Goal: Task Accomplishment & Management: Manage account settings

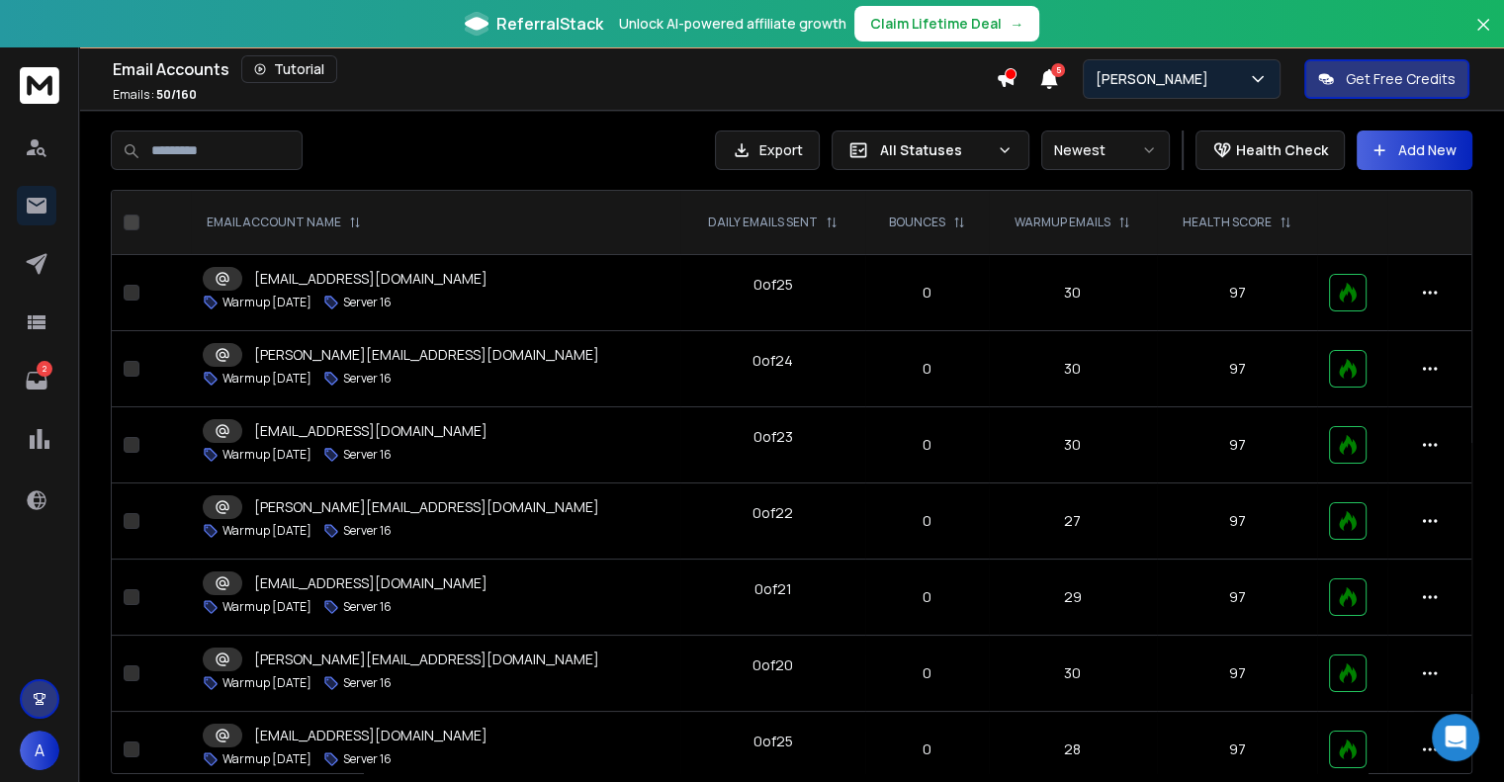
click at [1114, 78] on p "[PERSON_NAME]" at bounding box center [1156, 79] width 121 height 20
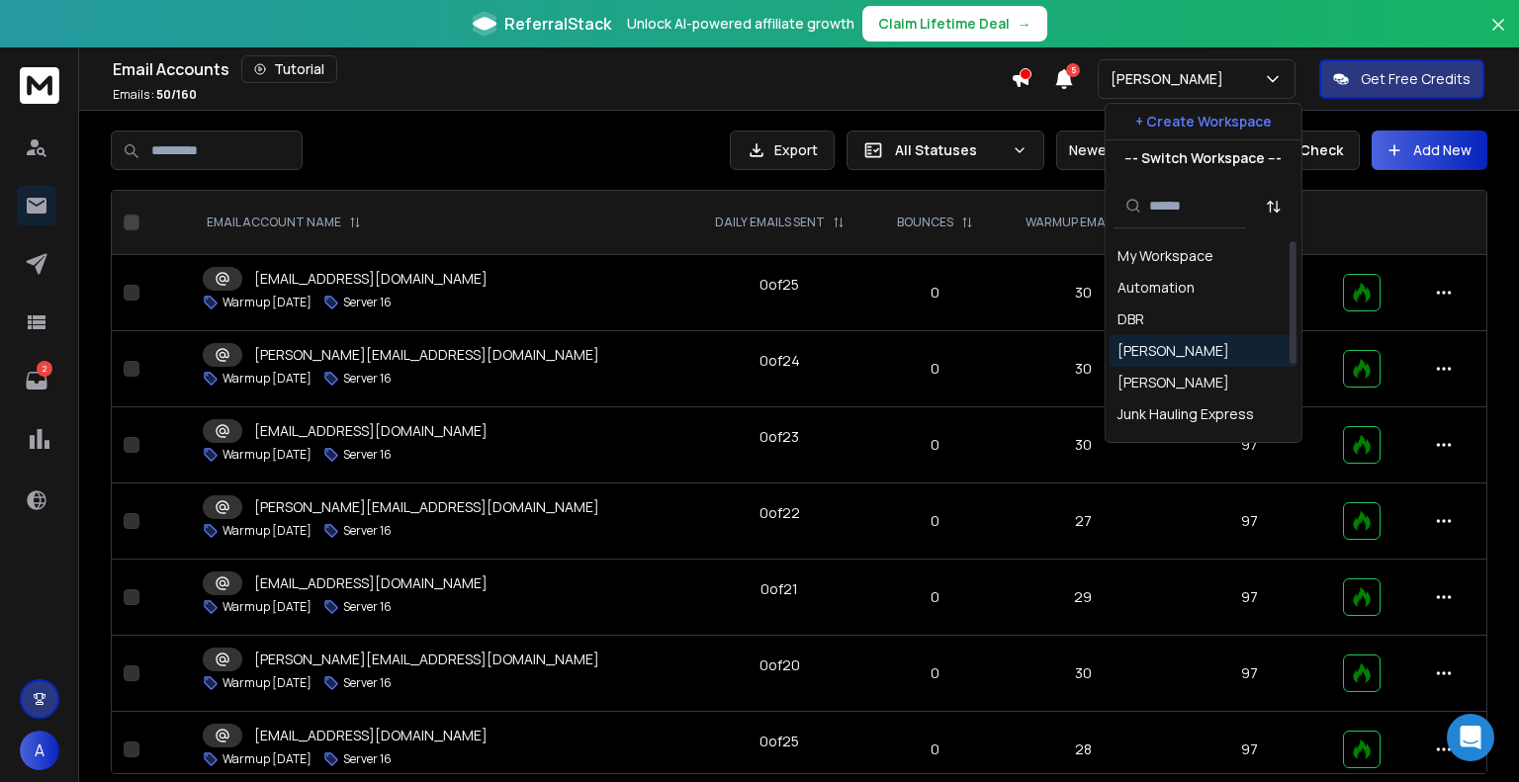
click at [1159, 351] on div "[PERSON_NAME]" at bounding box center [1173, 351] width 112 height 20
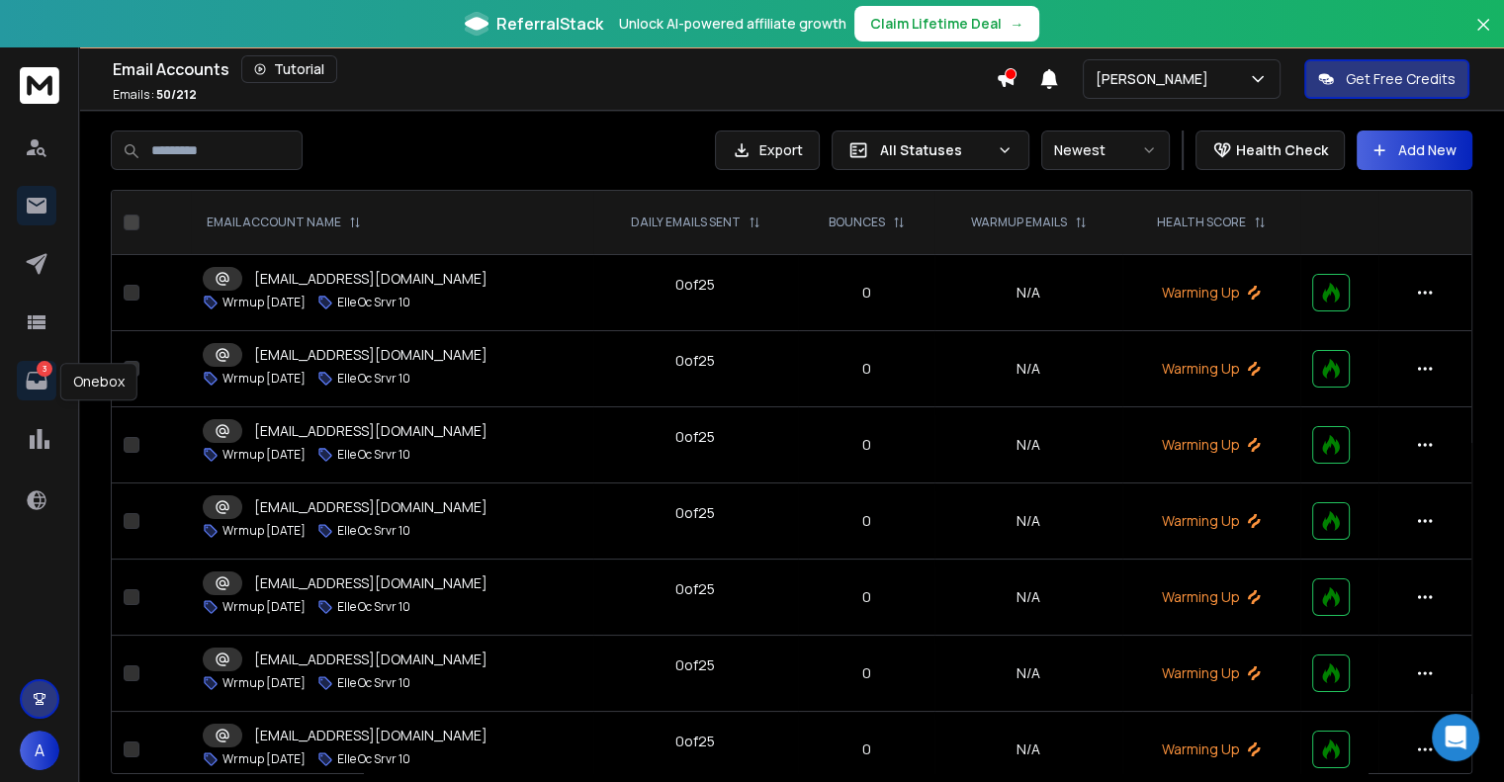
click at [32, 371] on icon at bounding box center [37, 381] width 24 height 24
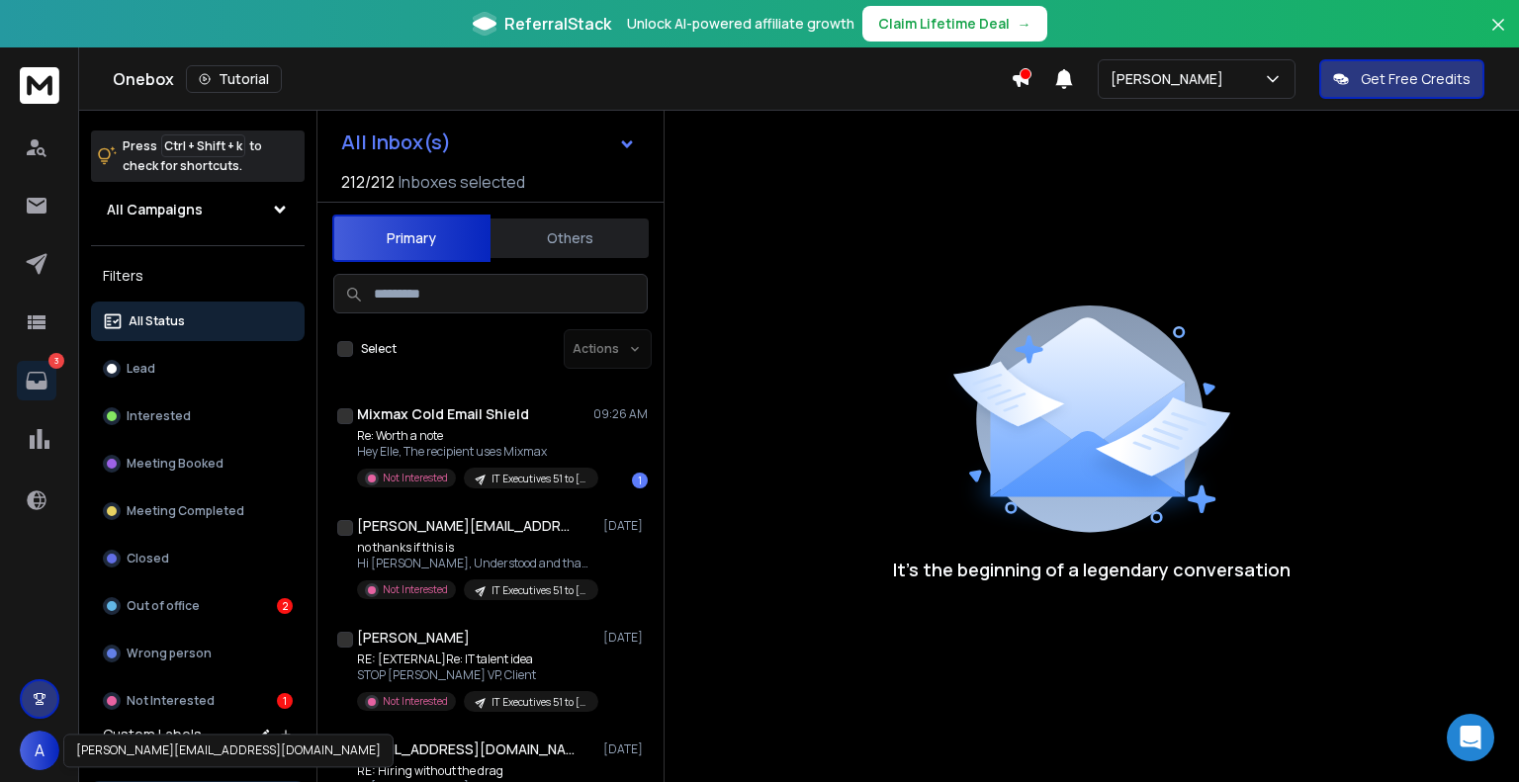
click at [32, 759] on span "A" at bounding box center [40, 751] width 40 height 40
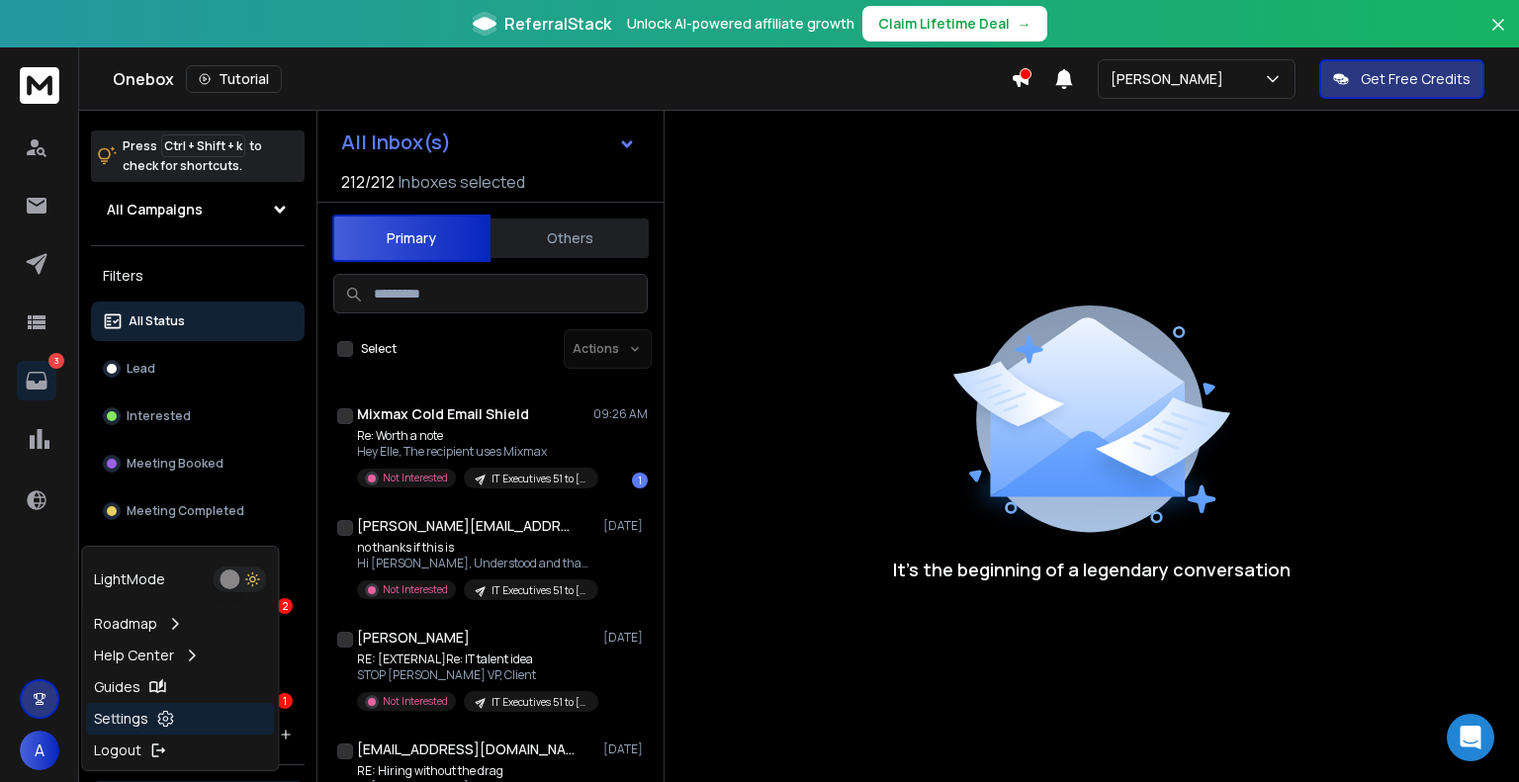
click at [111, 718] on p "Settings" at bounding box center [121, 719] width 54 height 20
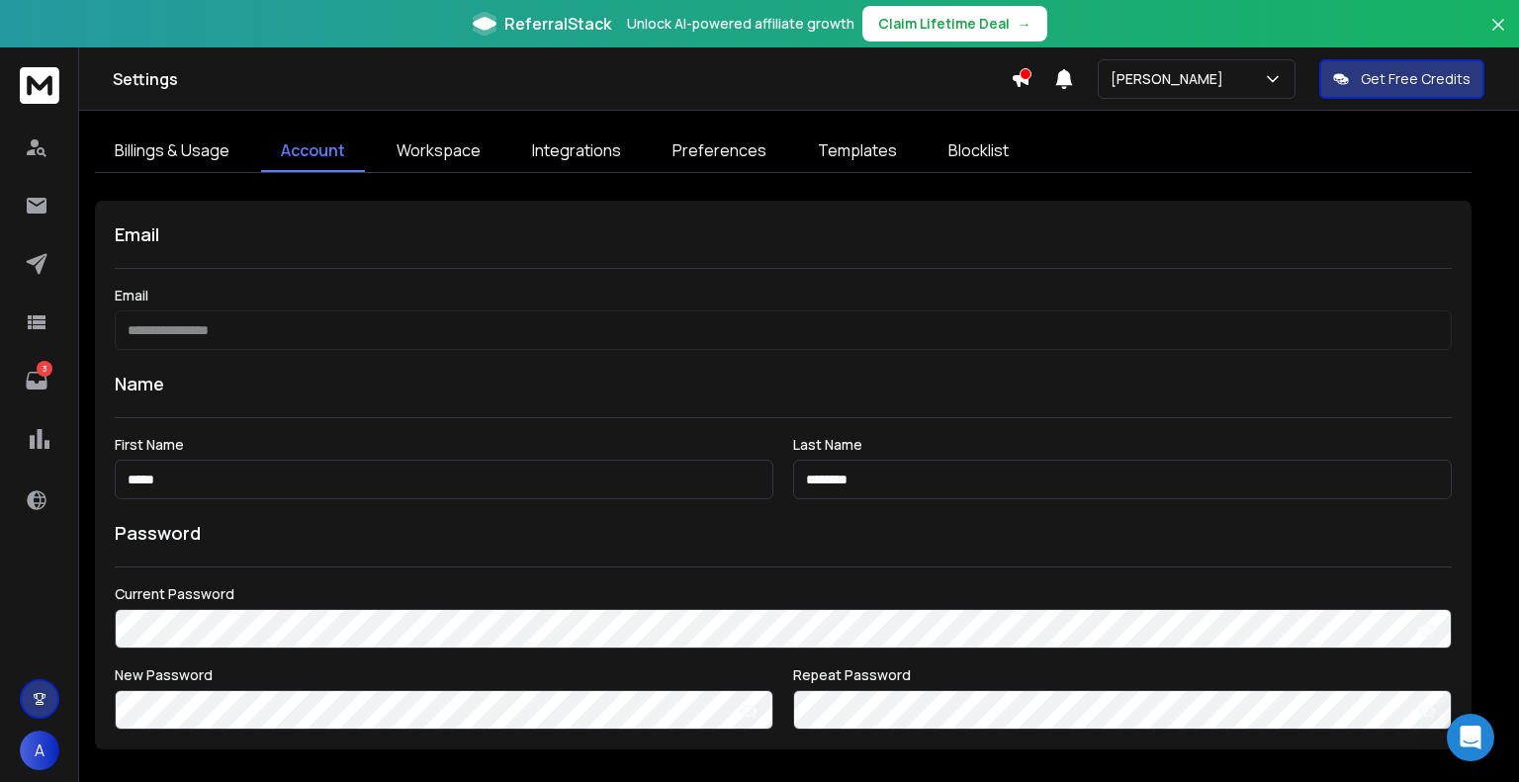
click at [826, 153] on link "Templates" at bounding box center [857, 152] width 119 height 42
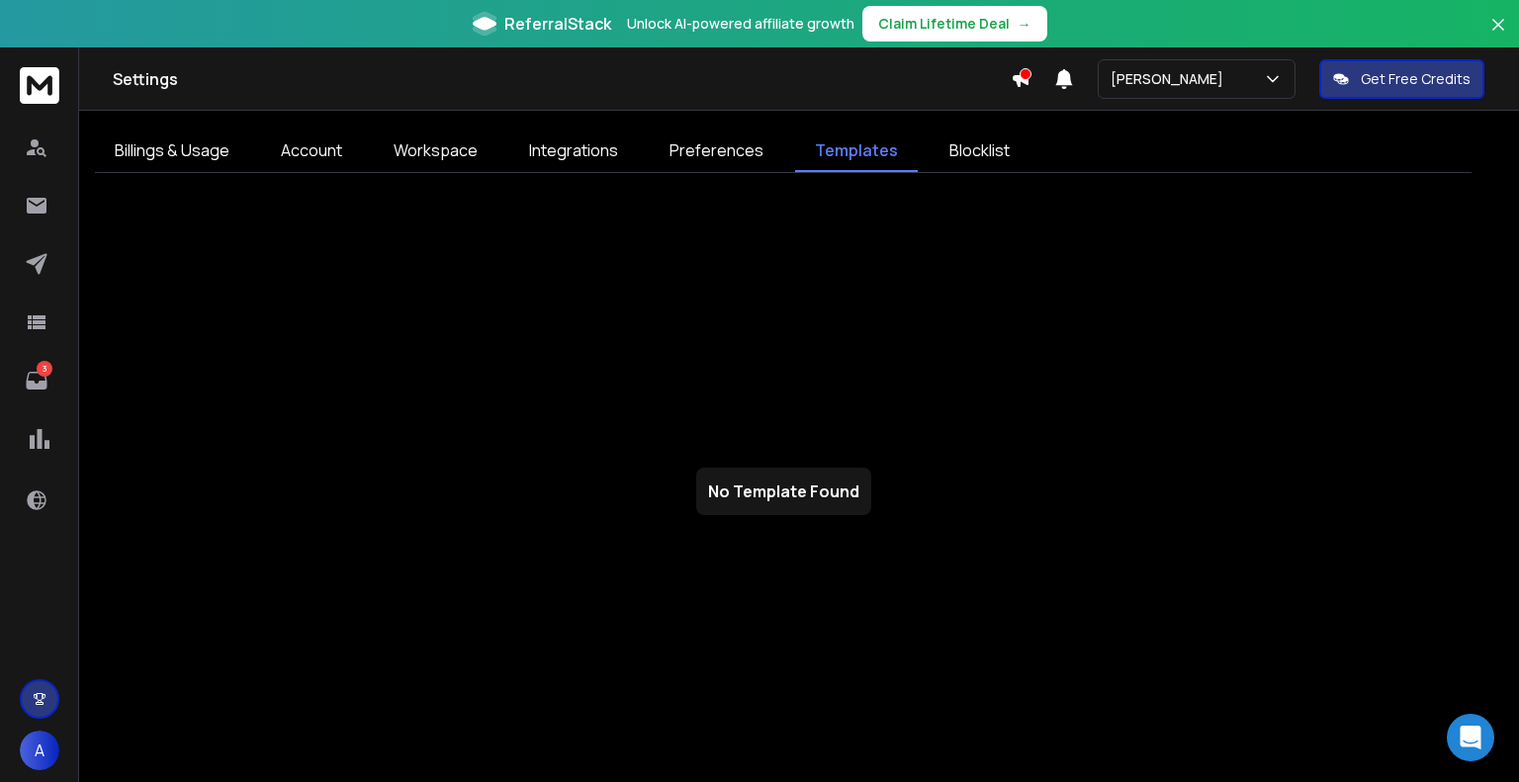
click at [980, 133] on link "Blocklist" at bounding box center [980, 152] width 100 height 42
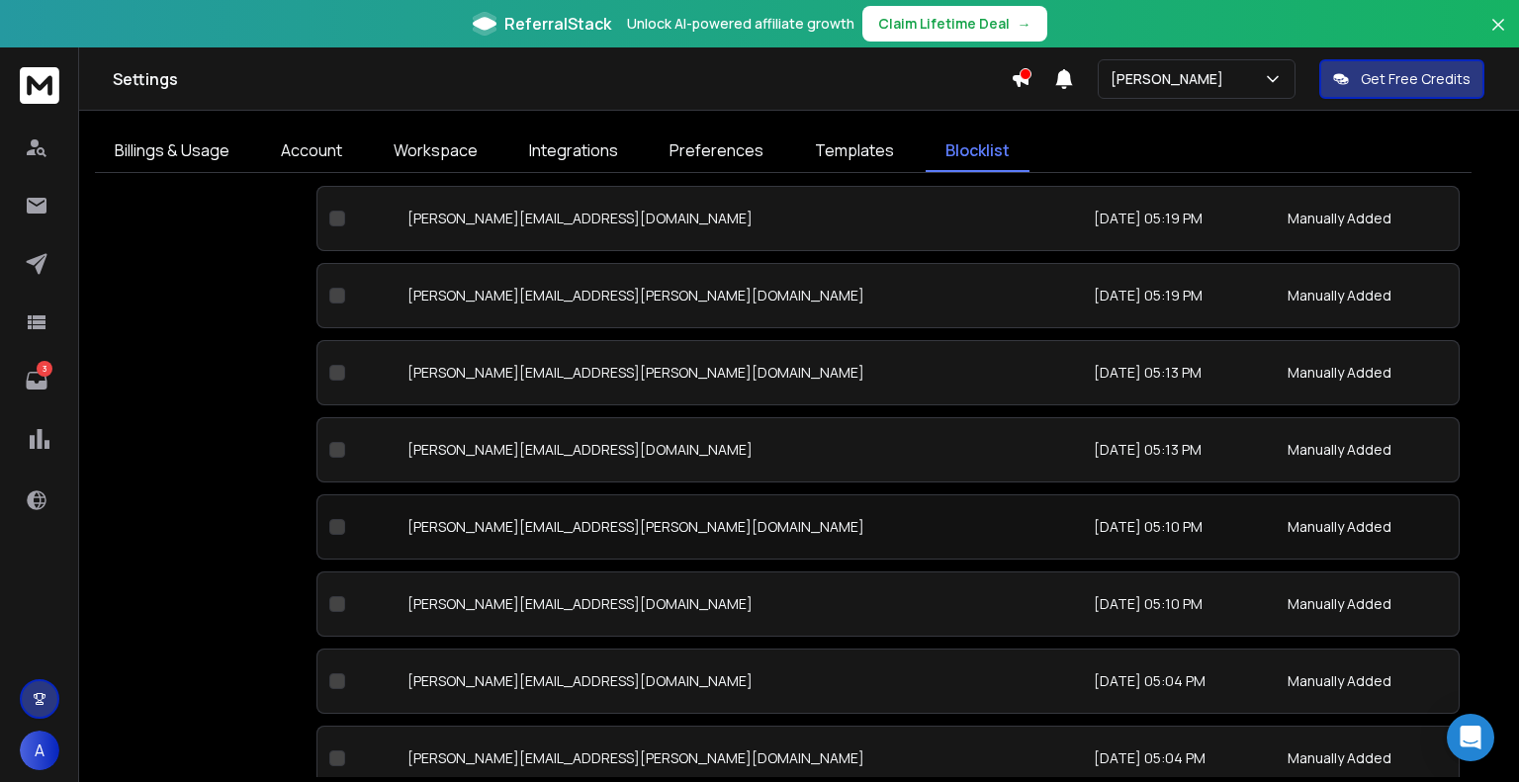
scroll to position [9292, 0]
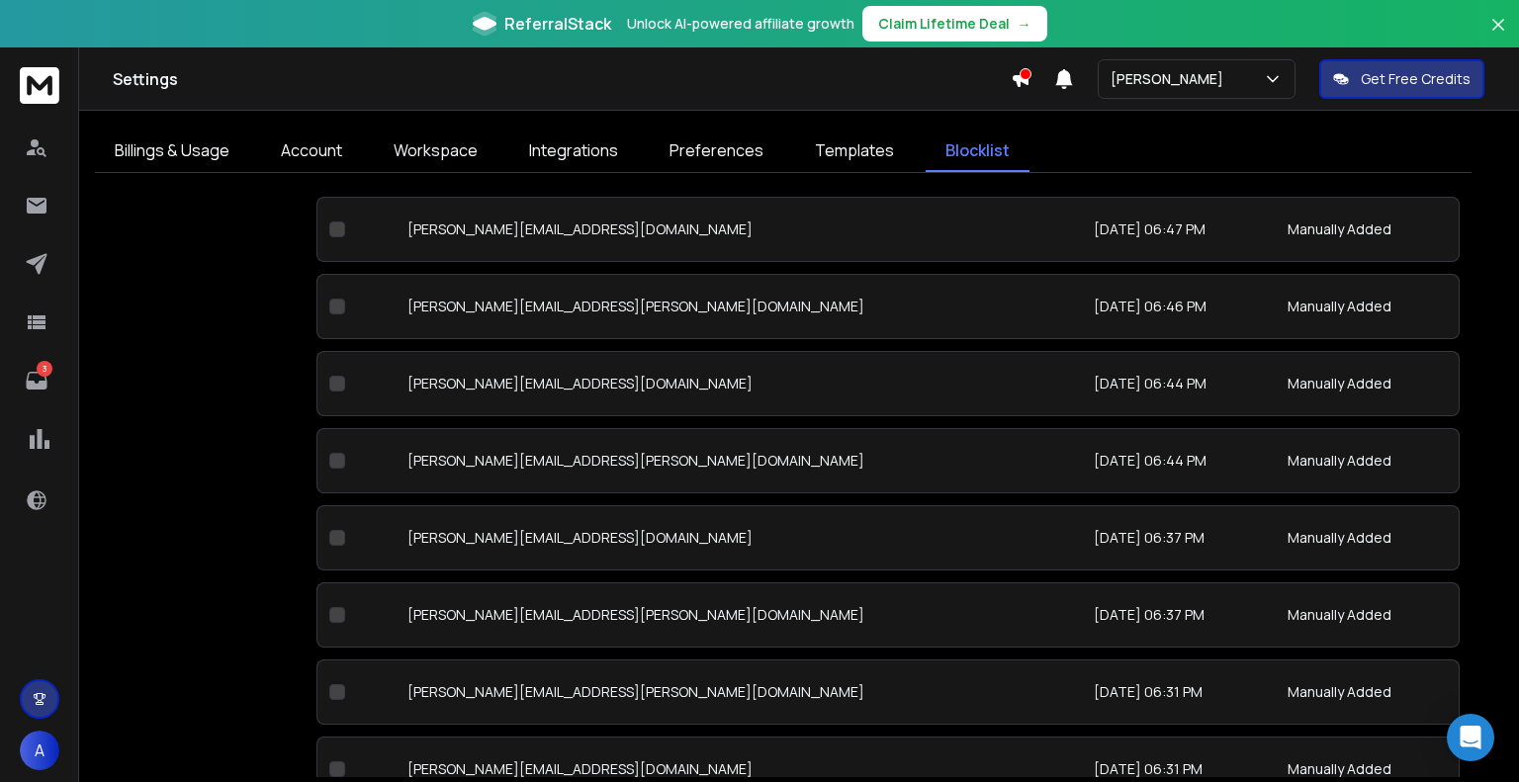
drag, startPoint x: 1471, startPoint y: 664, endPoint x: 1504, endPoint y: 133, distance: 532.0
click at [1504, 133] on div "[PERSON_NAME] & Usage Account Workspace Integrations Preferences Templates Bloc…" at bounding box center [799, 454] width 1440 height 686
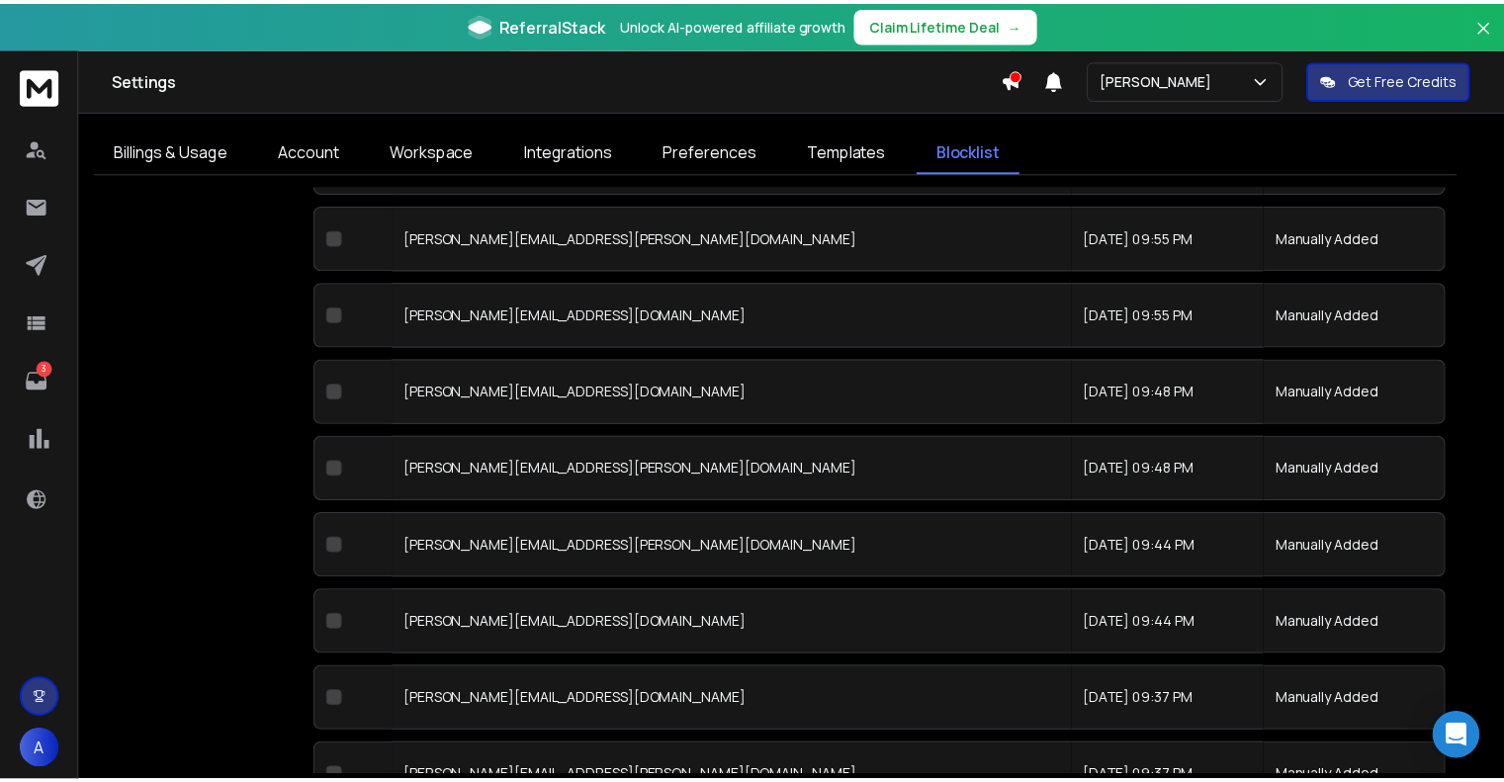
scroll to position [854, 0]
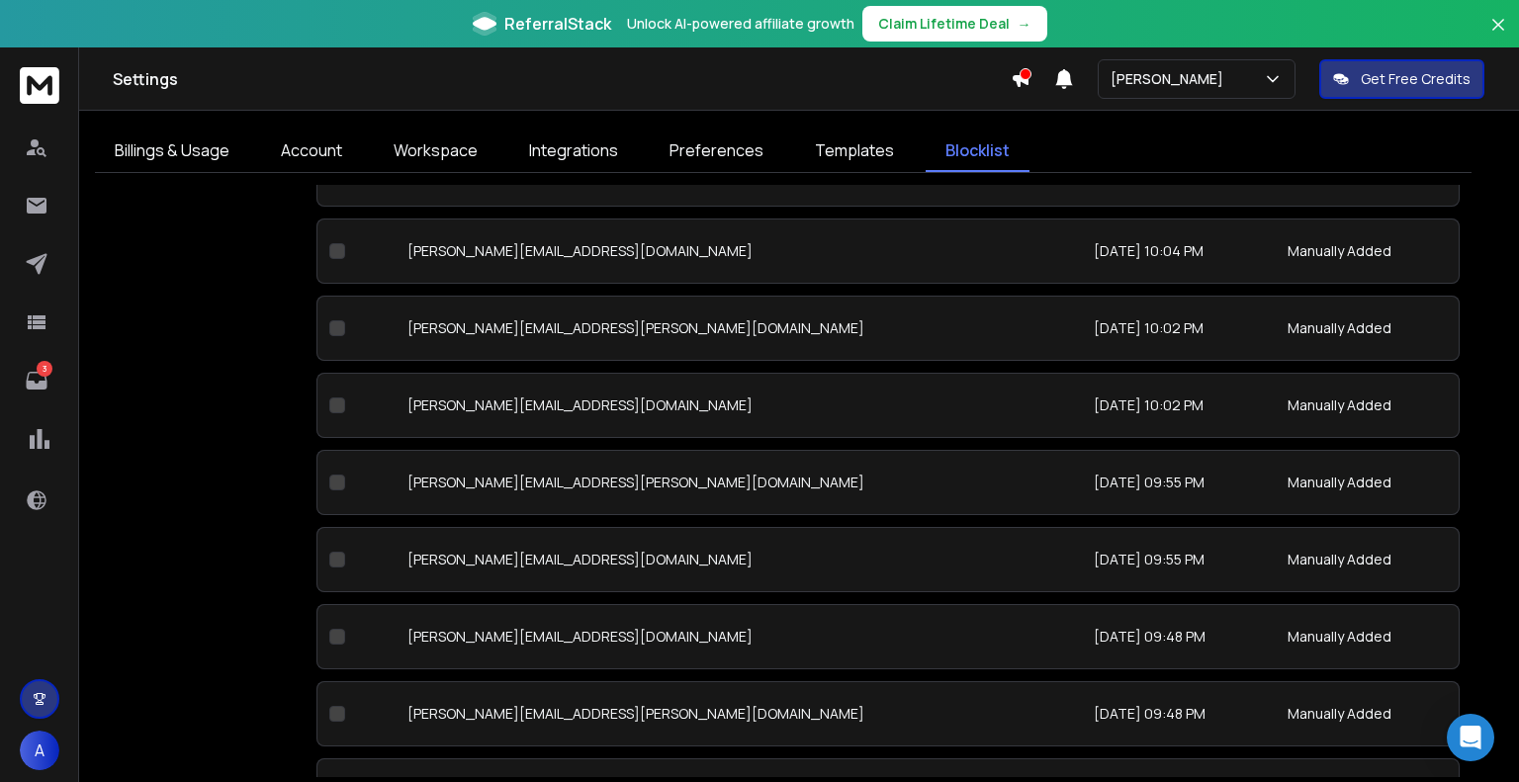
click at [39, 406] on div "3" at bounding box center [39, 384] width 45 height 46
click at [44, 216] on icon at bounding box center [37, 206] width 24 height 24
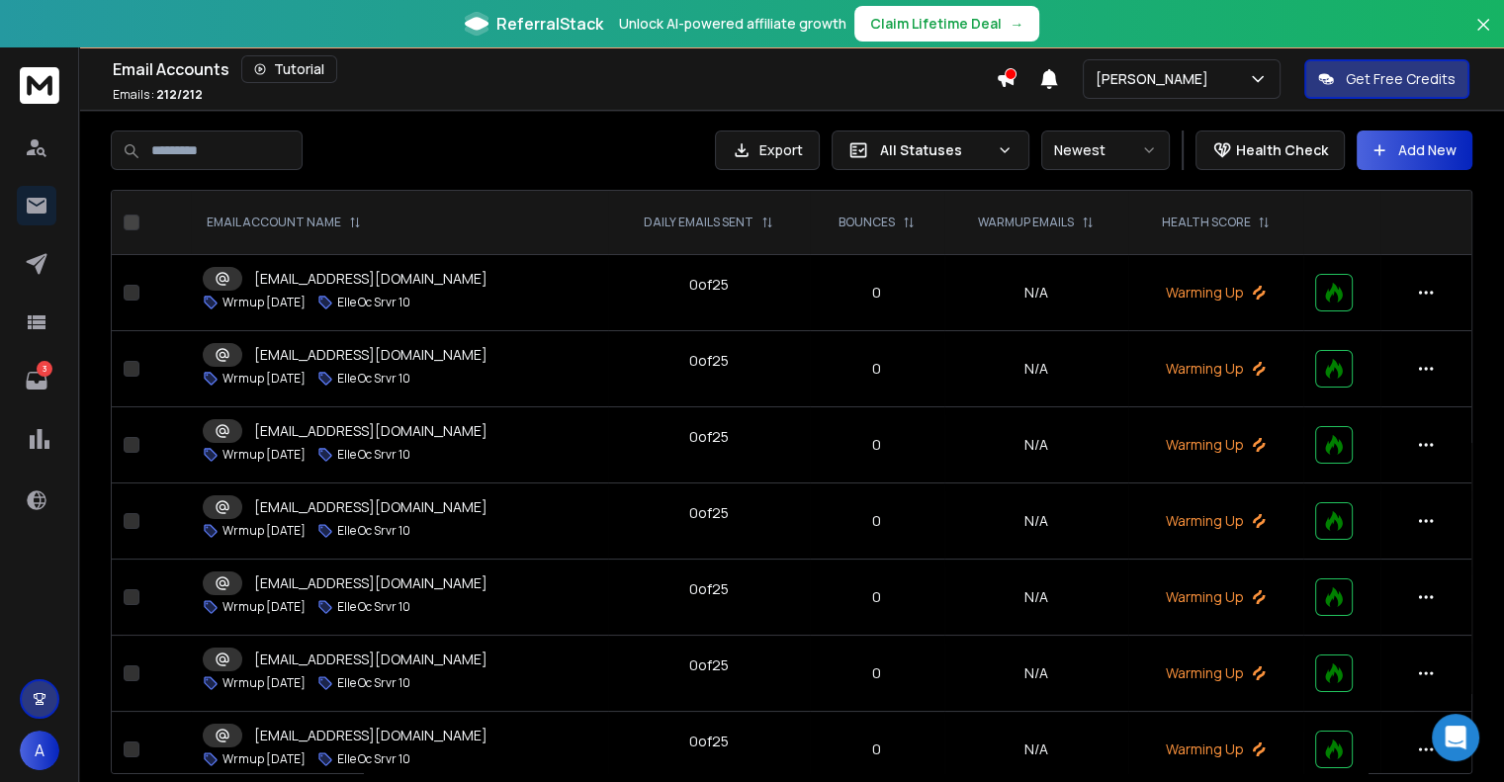
click at [1419, 295] on icon at bounding box center [1426, 293] width 18 height 18
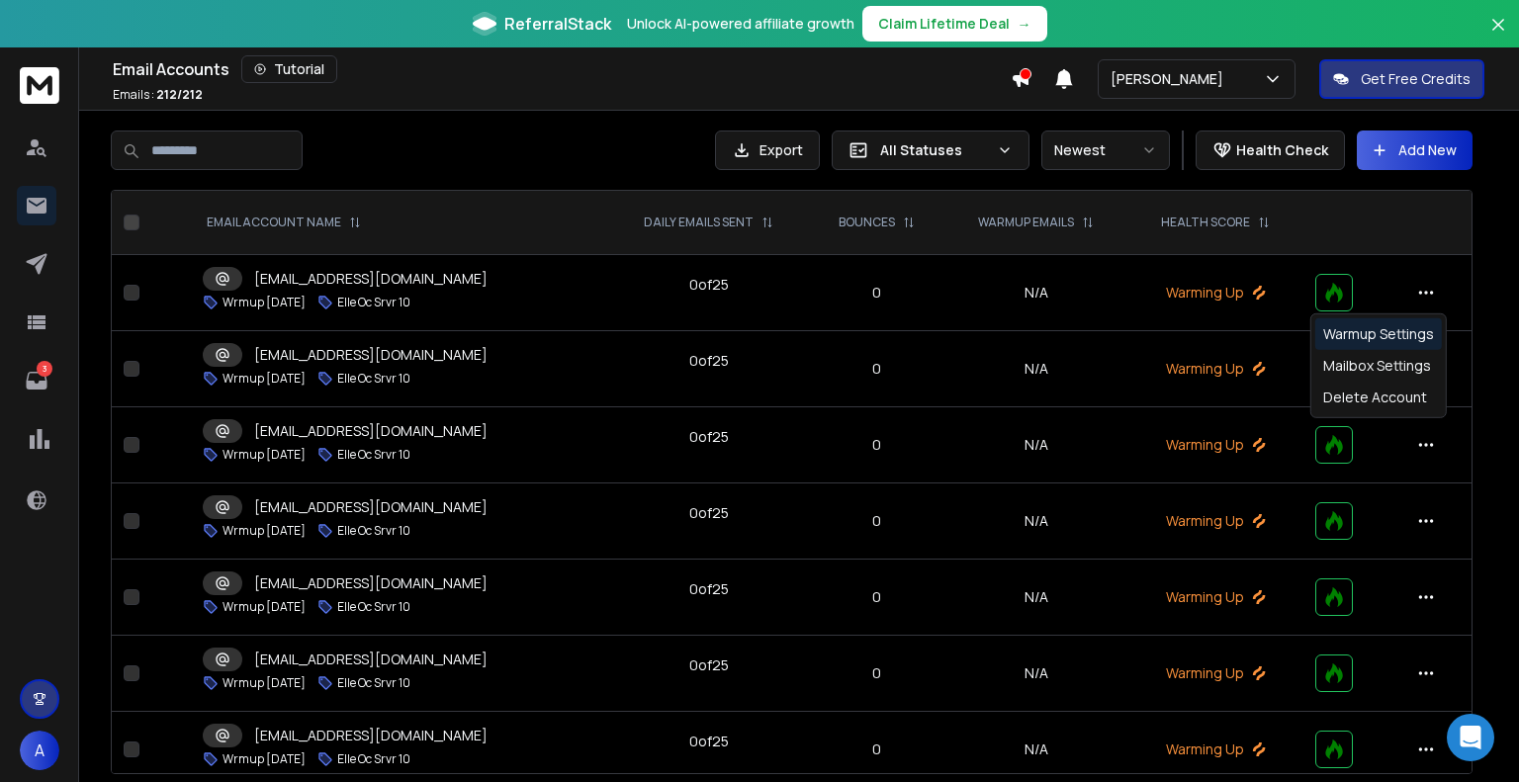
click at [1402, 333] on div "Warmup Settings" at bounding box center [1378, 334] width 127 height 32
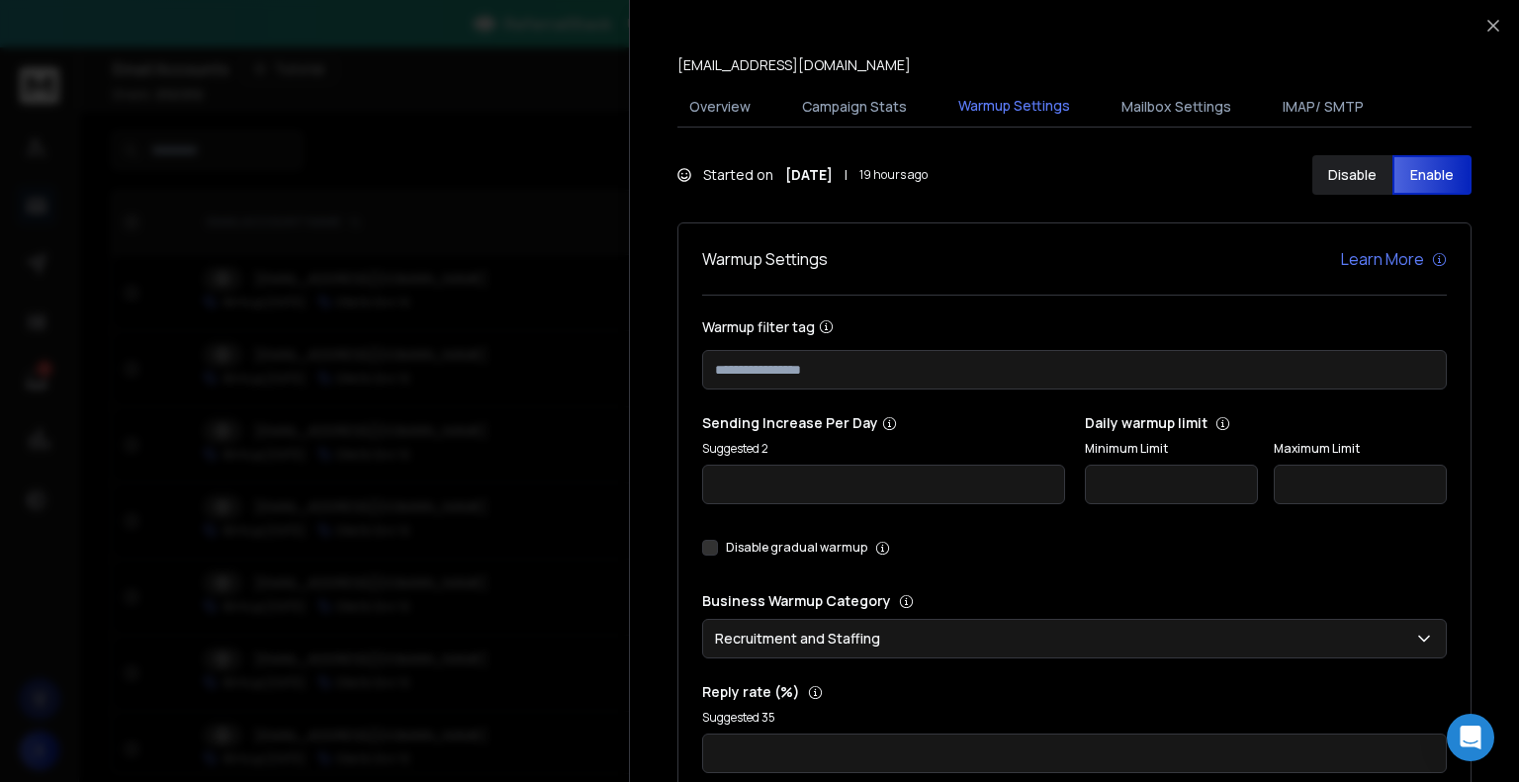
click at [696, 101] on button "Overview" at bounding box center [719, 107] width 85 height 44
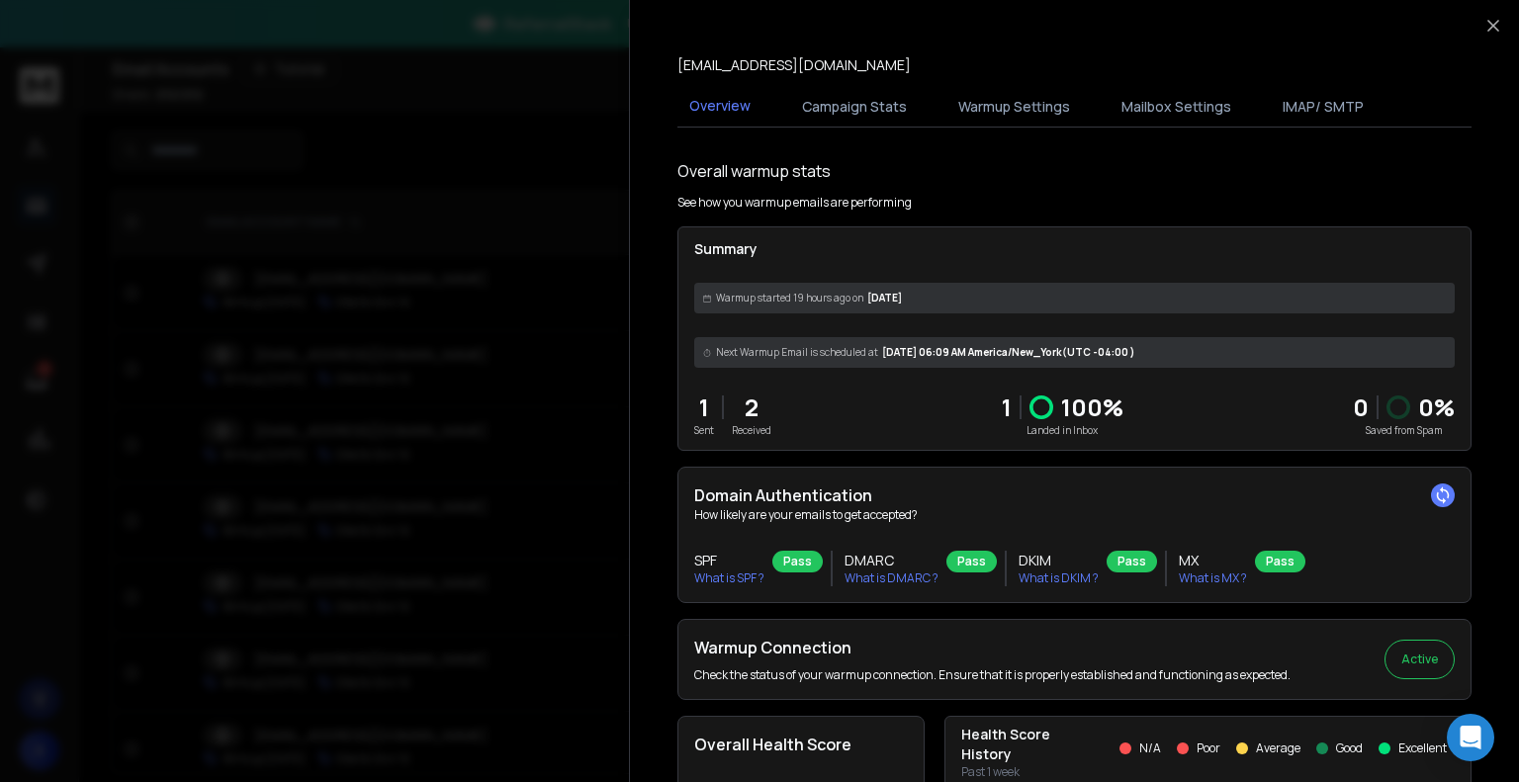
click at [848, 102] on button "Campaign Stats" at bounding box center [854, 107] width 129 height 44
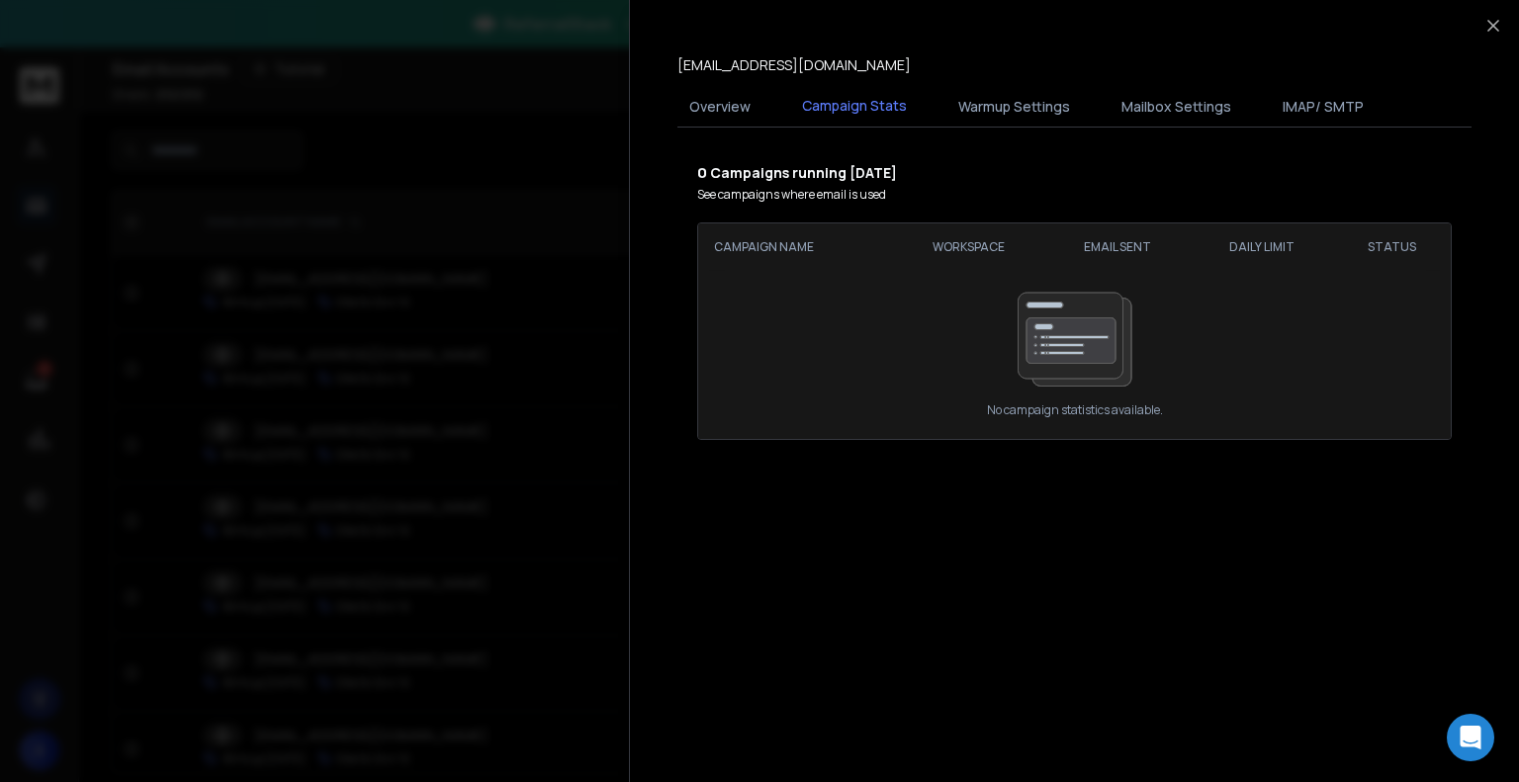
click at [1034, 96] on button "Warmup Settings" at bounding box center [1013, 107] width 135 height 44
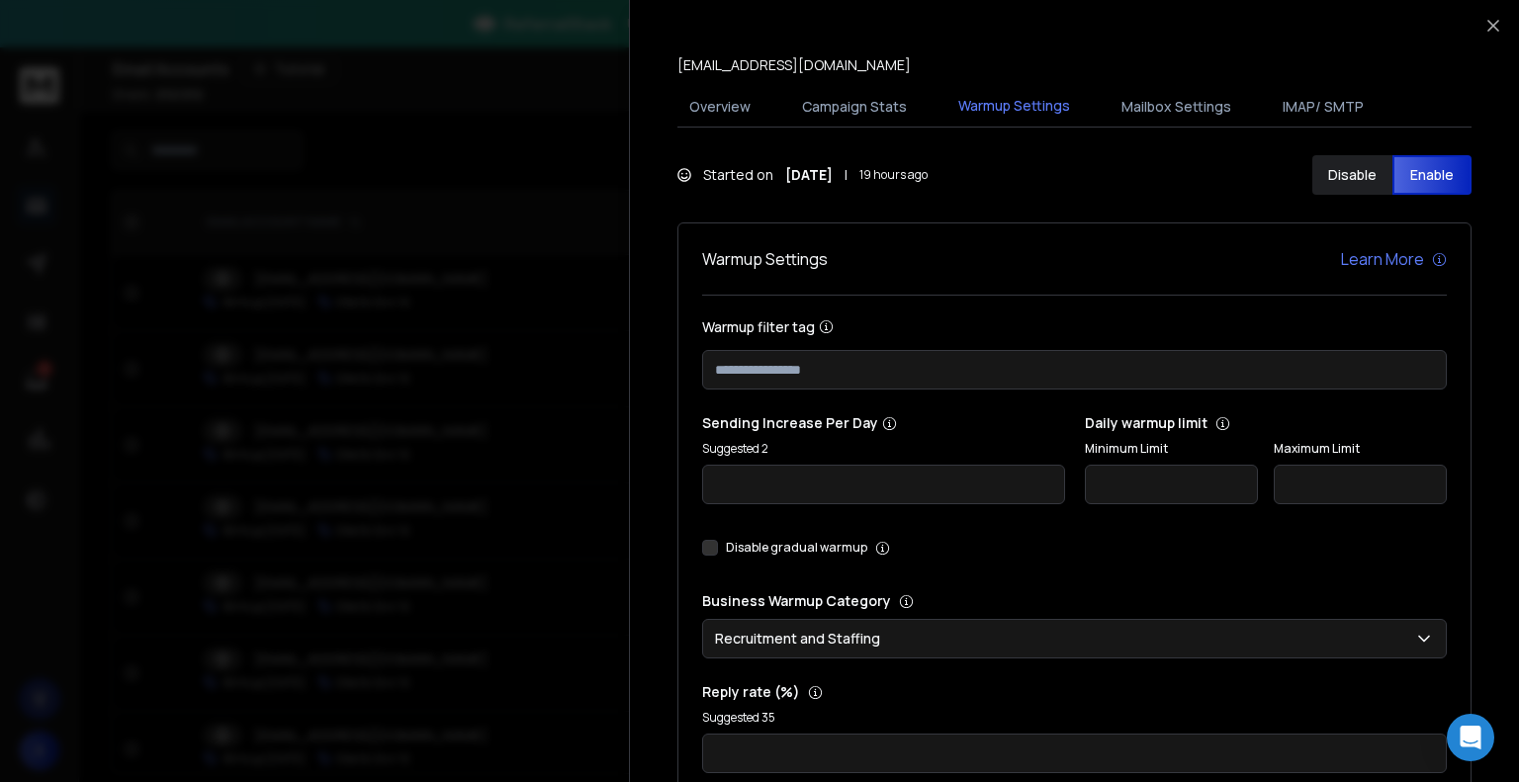
click at [1157, 103] on button "Mailbox Settings" at bounding box center [1176, 107] width 133 height 44
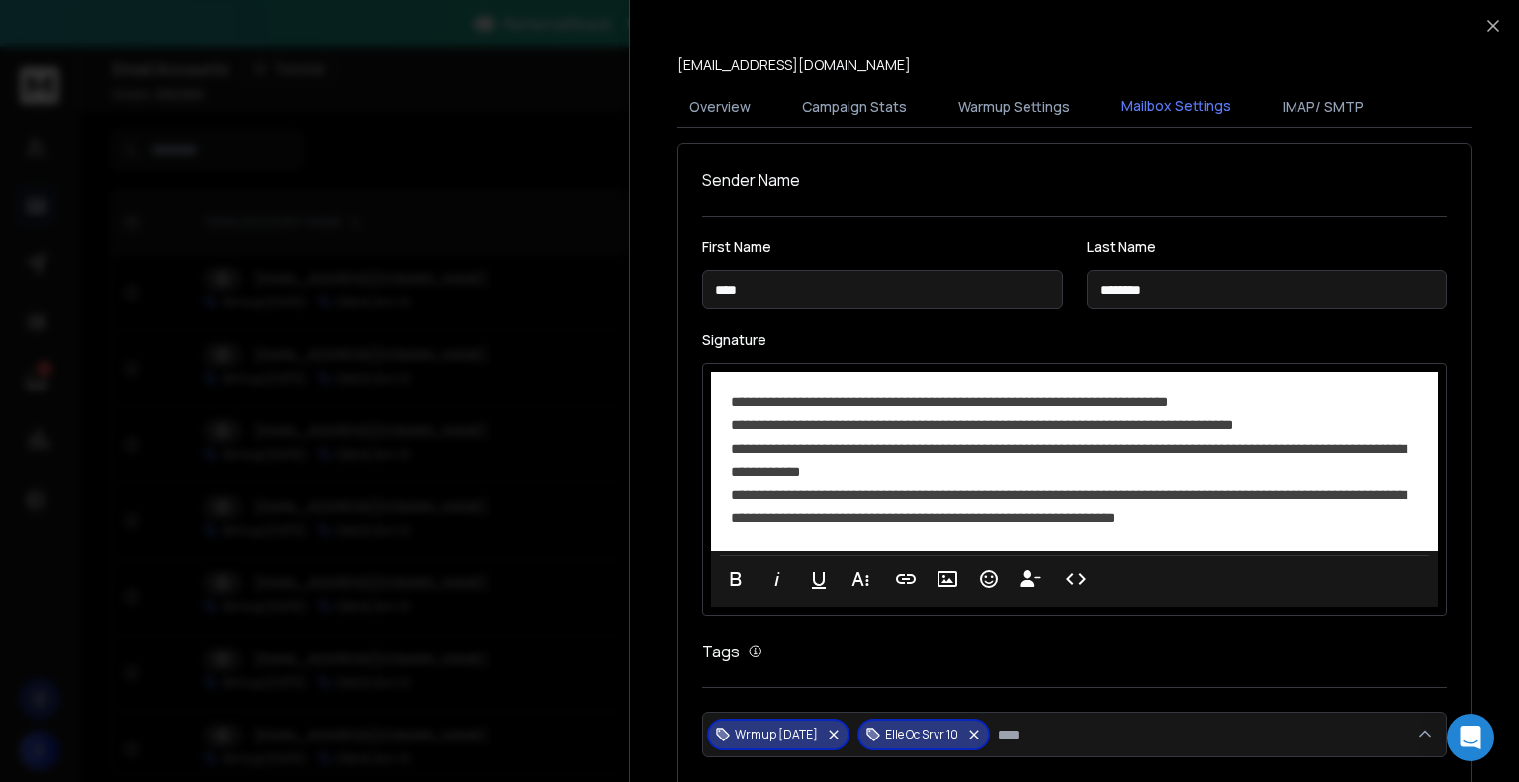
click at [1483, 24] on icon "button" at bounding box center [1493, 26] width 20 height 20
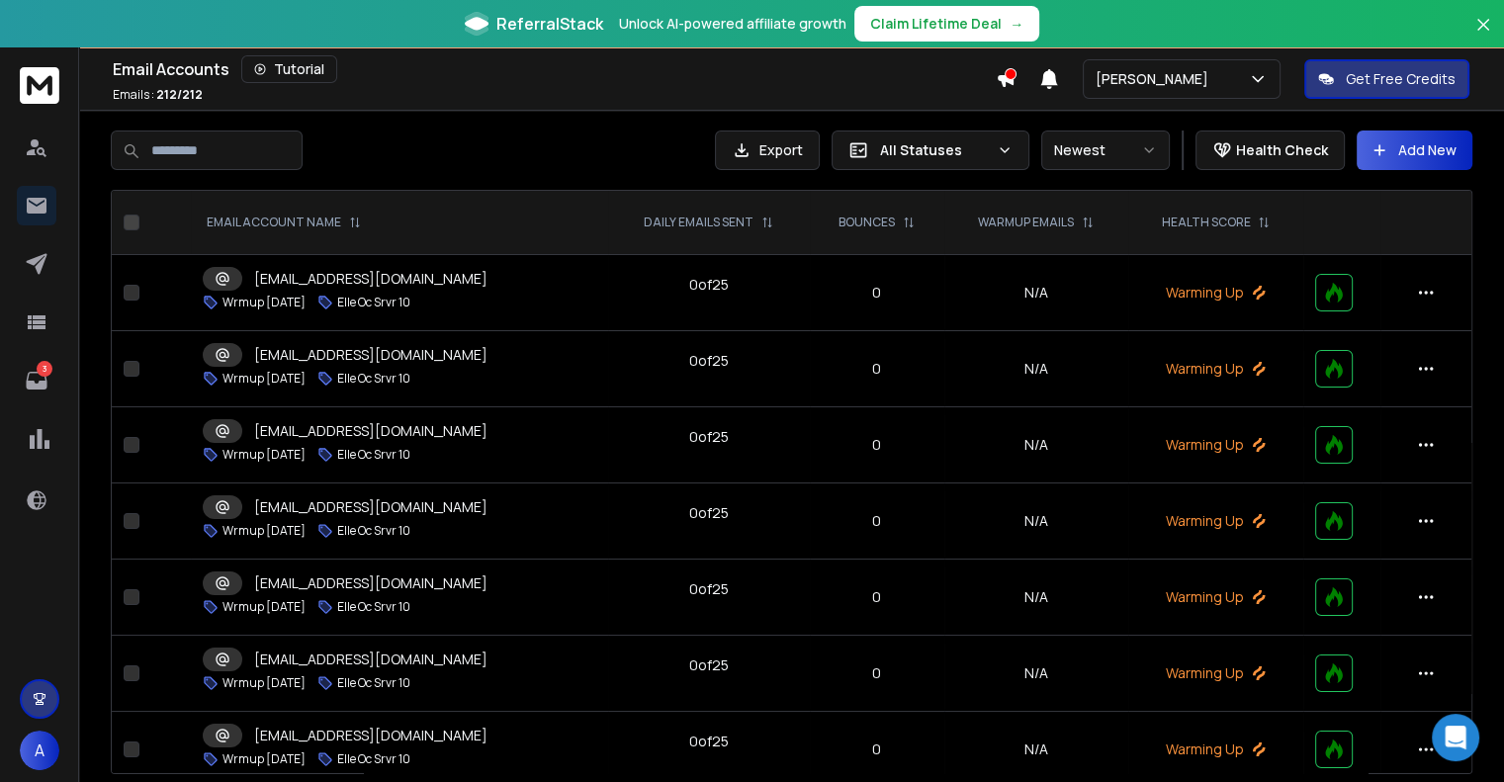
click at [1398, 361] on button at bounding box center [1425, 369] width 67 height 34
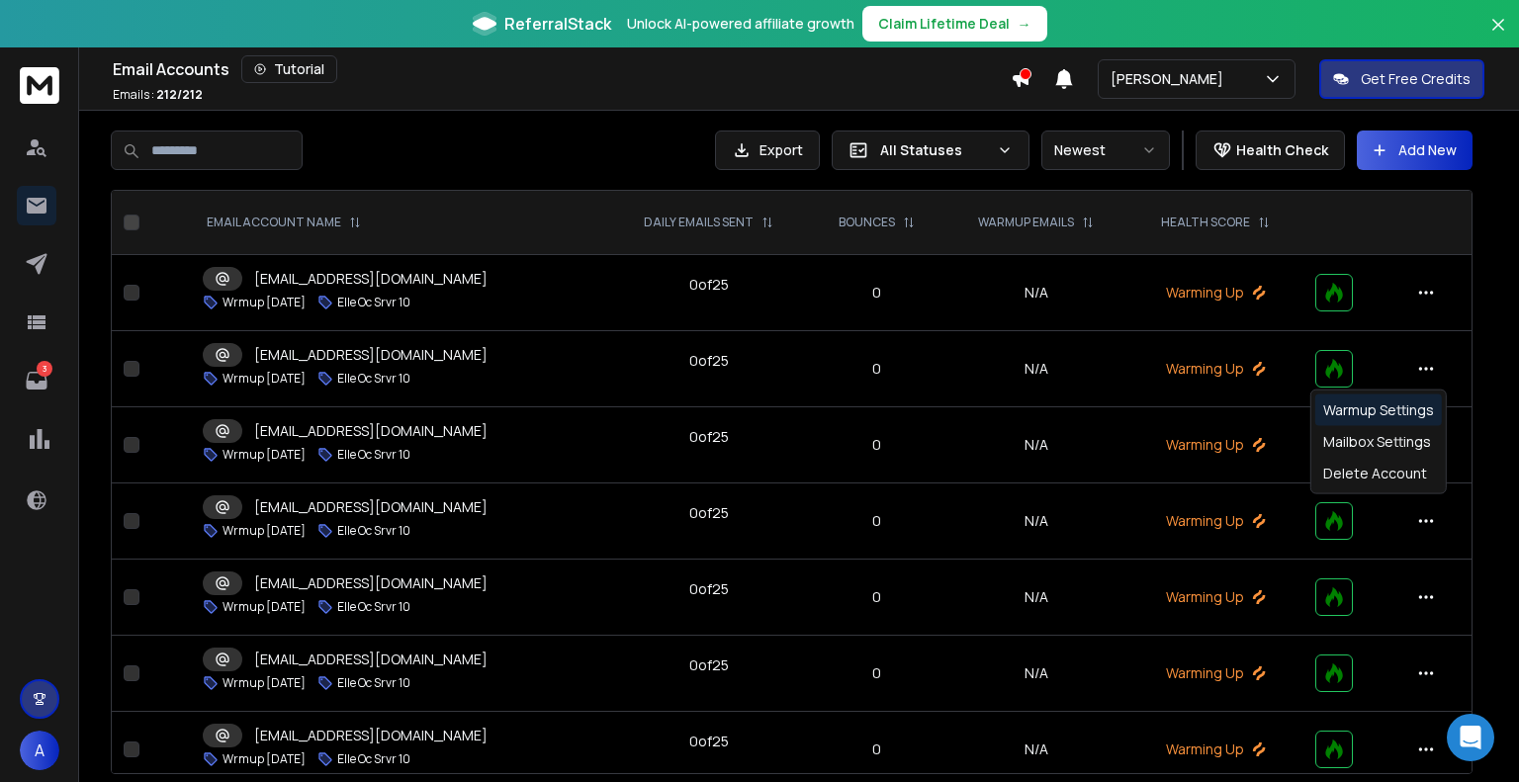
click at [1369, 406] on div "Warmup Settings" at bounding box center [1378, 411] width 127 height 32
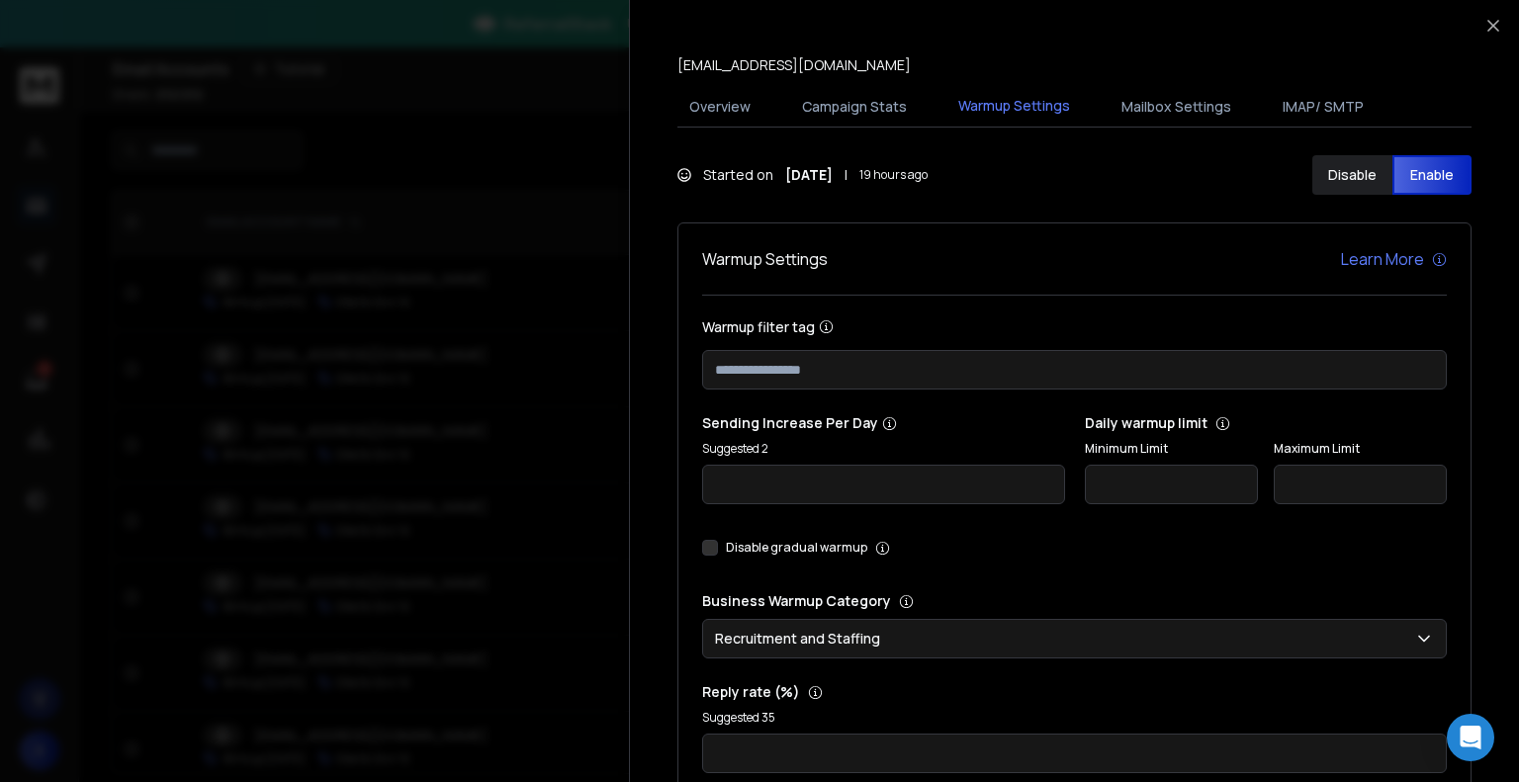
click at [728, 102] on button "Overview" at bounding box center [719, 107] width 85 height 44
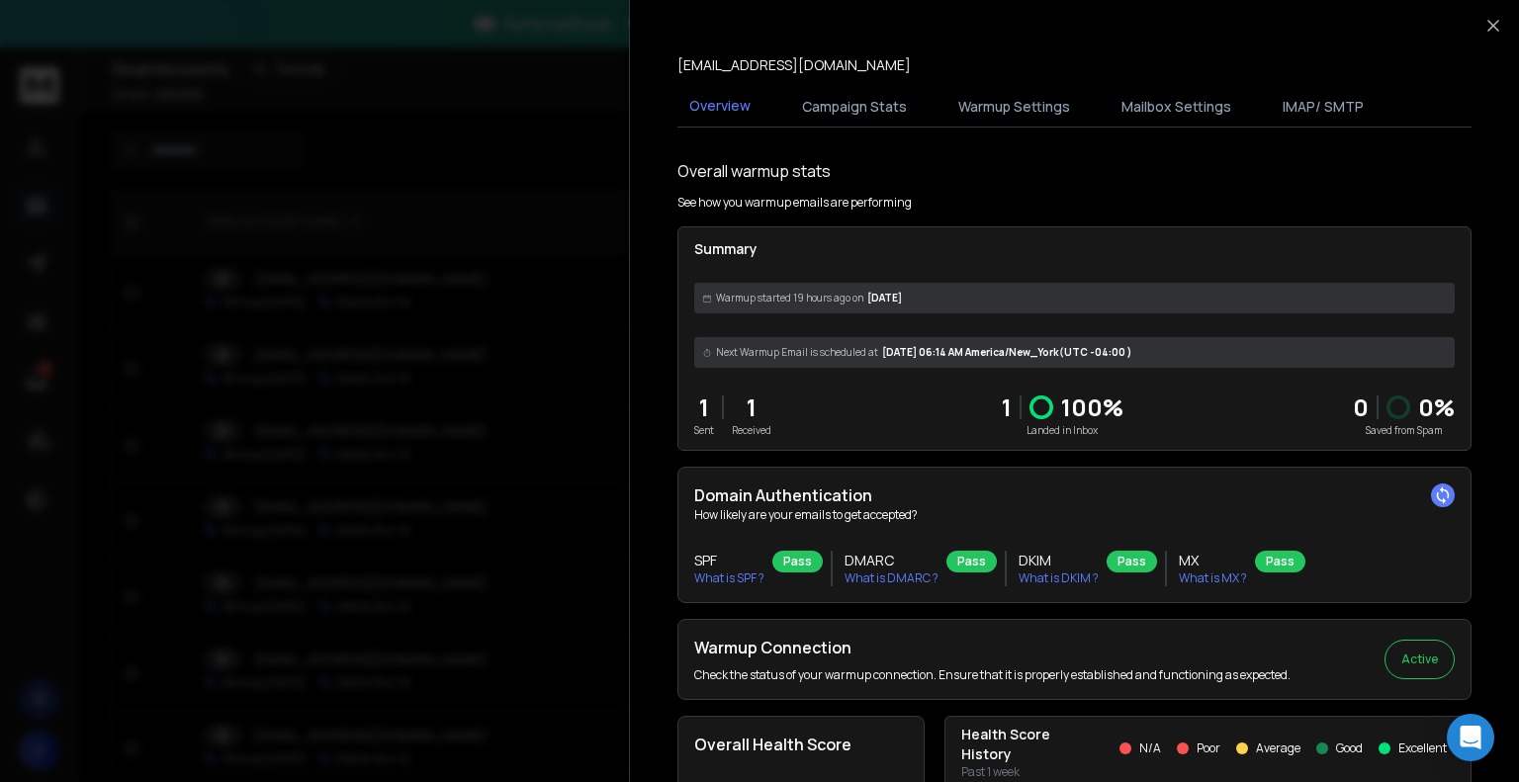
drag, startPoint x: 819, startPoint y: 90, endPoint x: 815, endPoint y: 112, distance: 22.1
click at [819, 91] on button "Campaign Stats" at bounding box center [854, 107] width 129 height 44
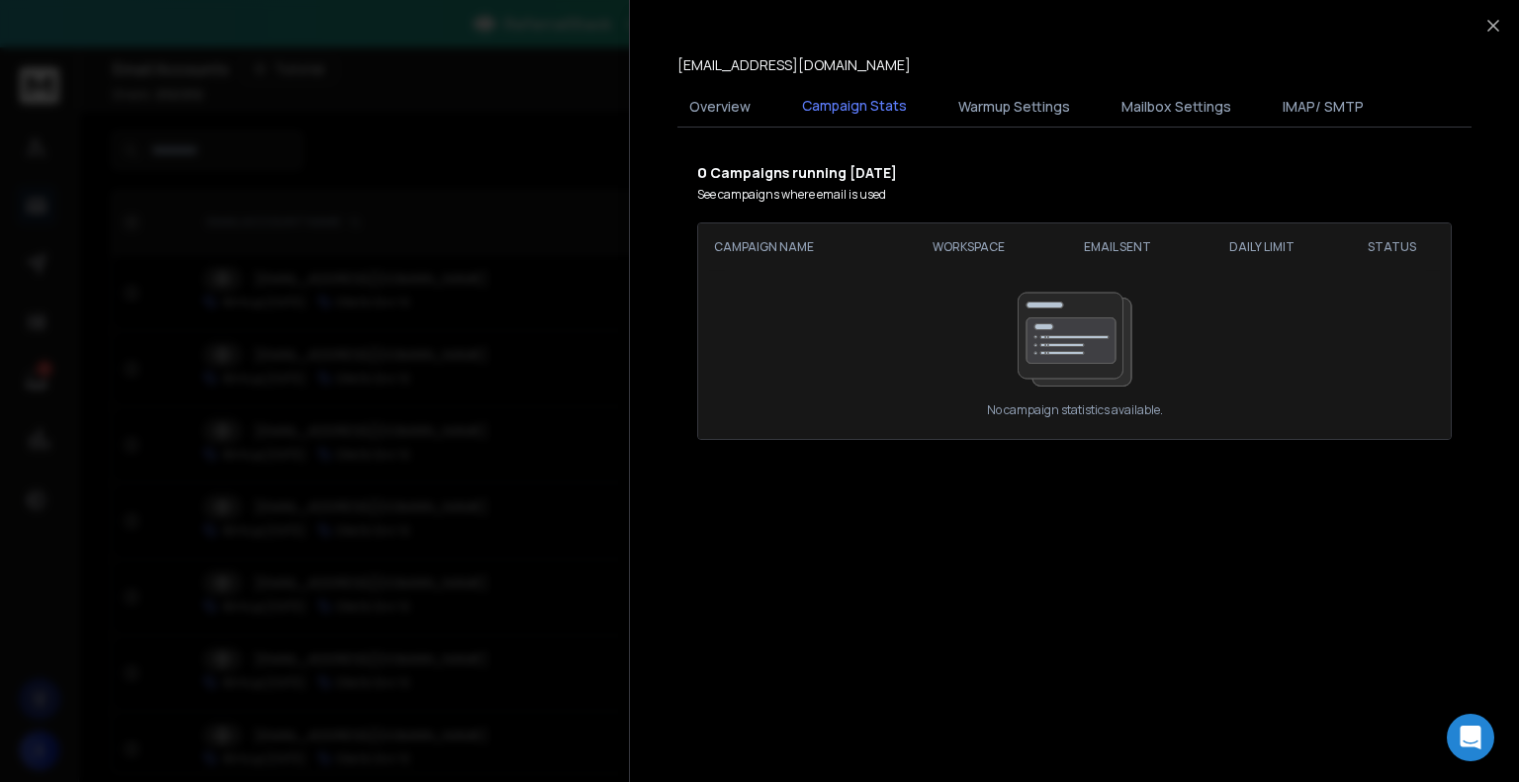
click at [1004, 103] on button "Warmup Settings" at bounding box center [1013, 107] width 135 height 44
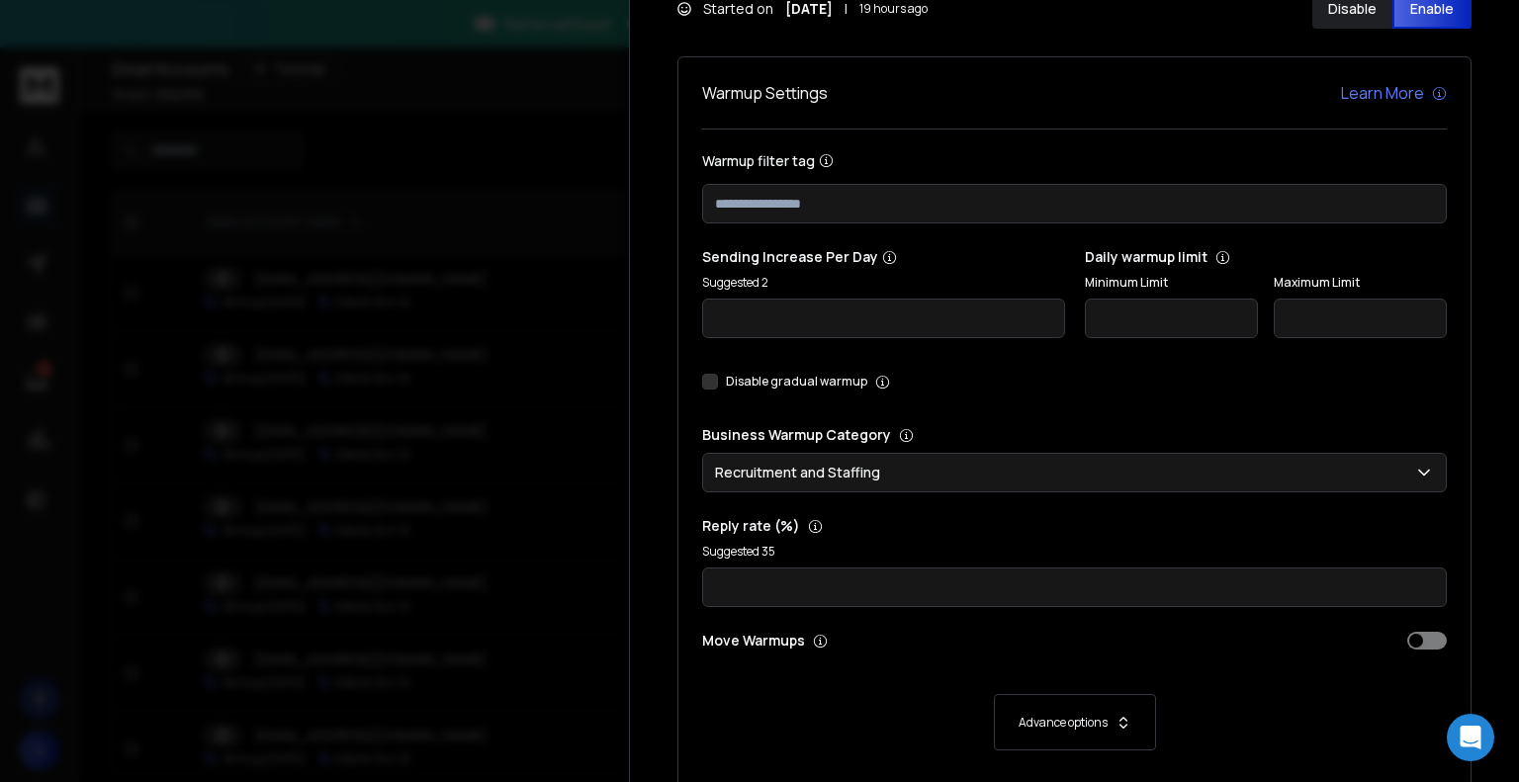
scroll to position [297, 0]
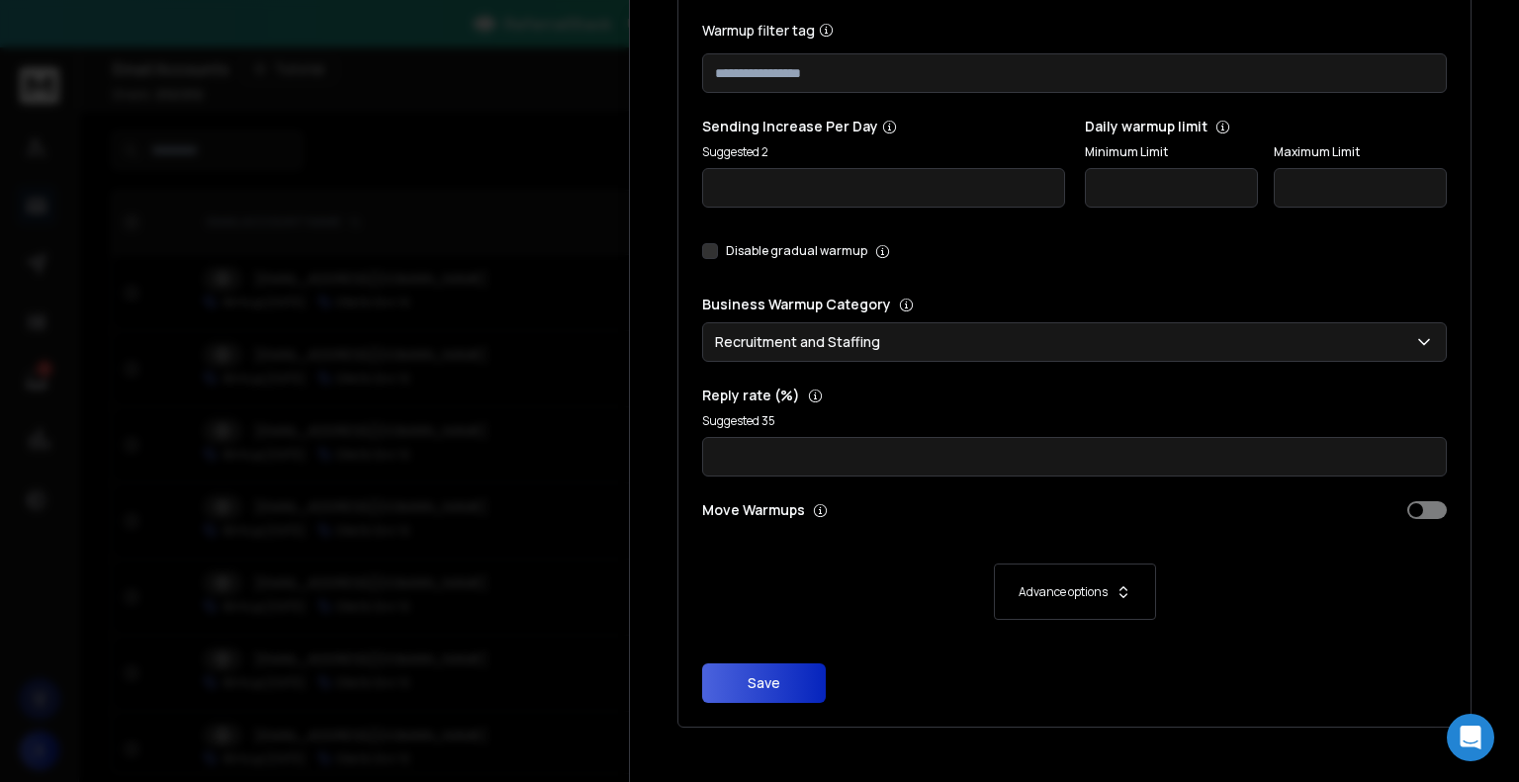
click at [1075, 601] on div "Advance options" at bounding box center [1075, 592] width 162 height 56
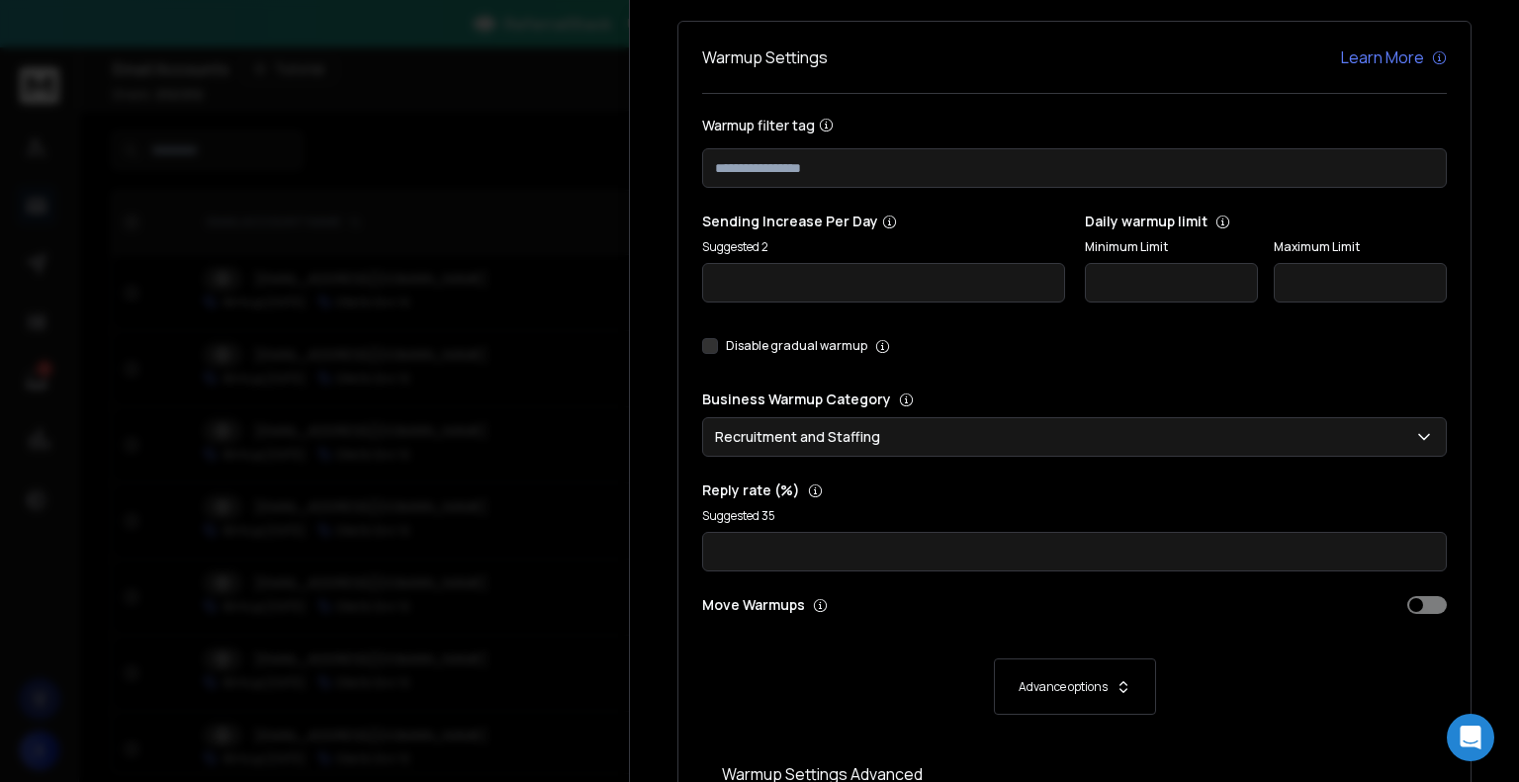
scroll to position [0, 0]
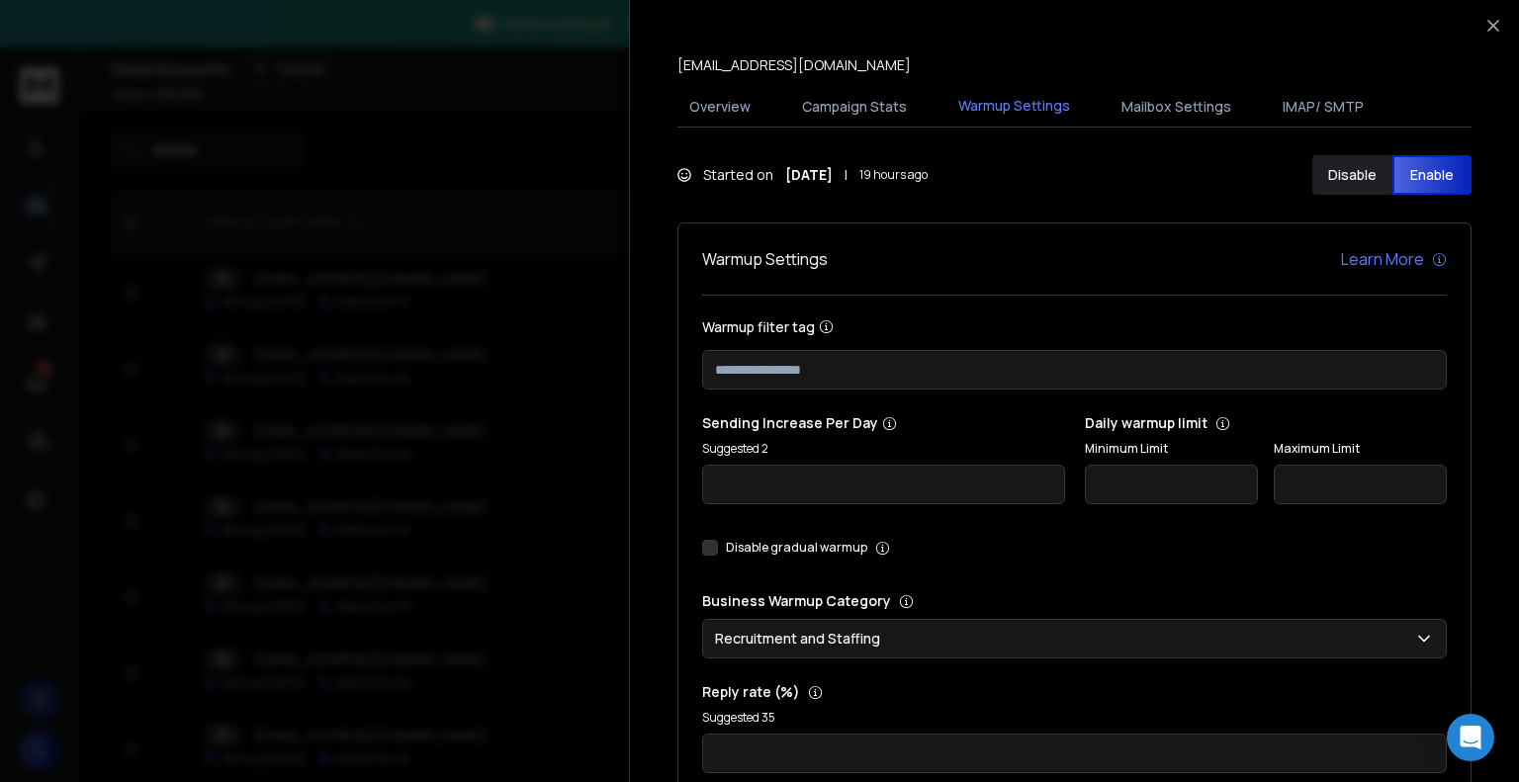
click at [1148, 97] on button "Mailbox Settings" at bounding box center [1176, 107] width 133 height 44
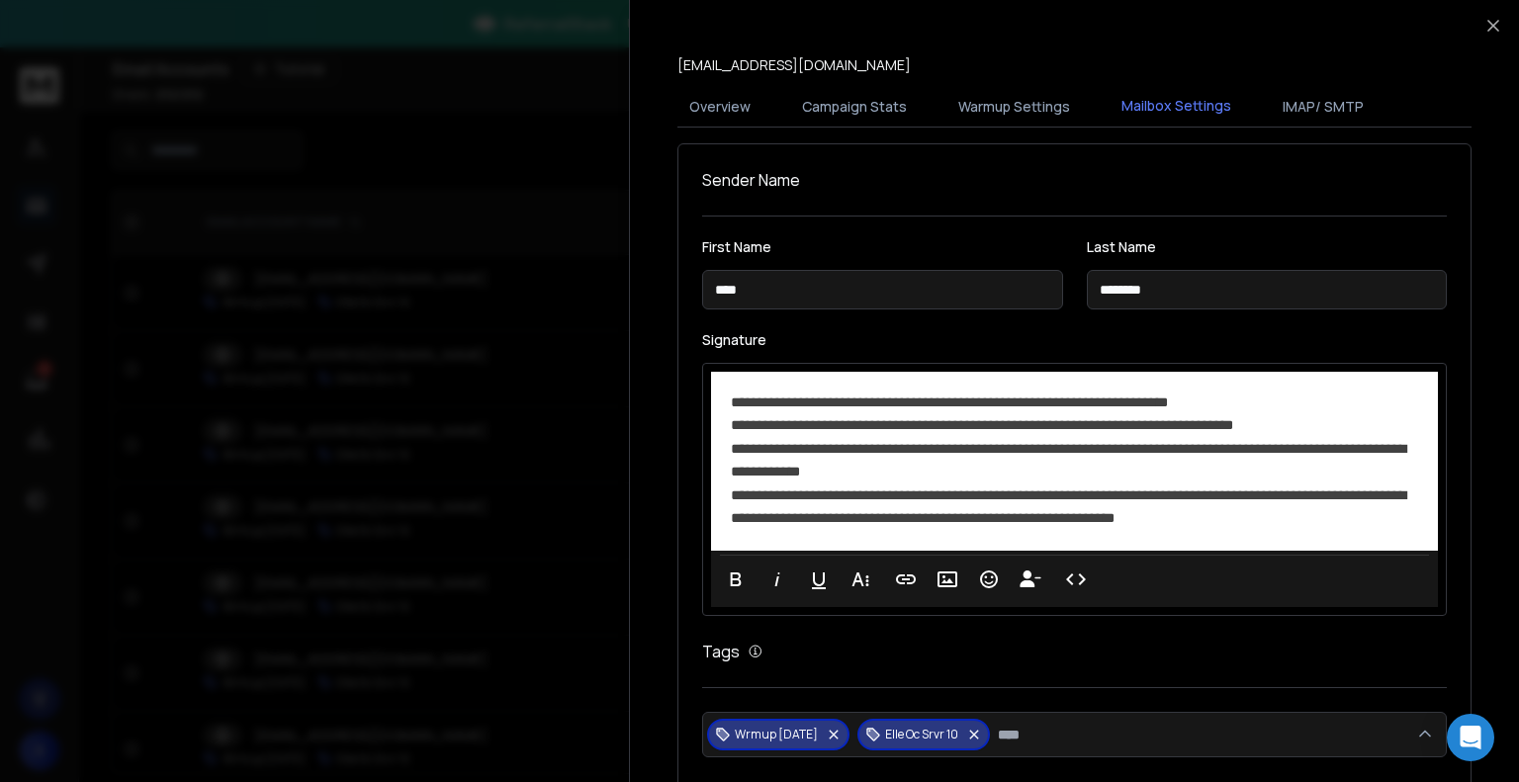
click at [1022, 97] on button "Warmup Settings" at bounding box center [1013, 107] width 135 height 44
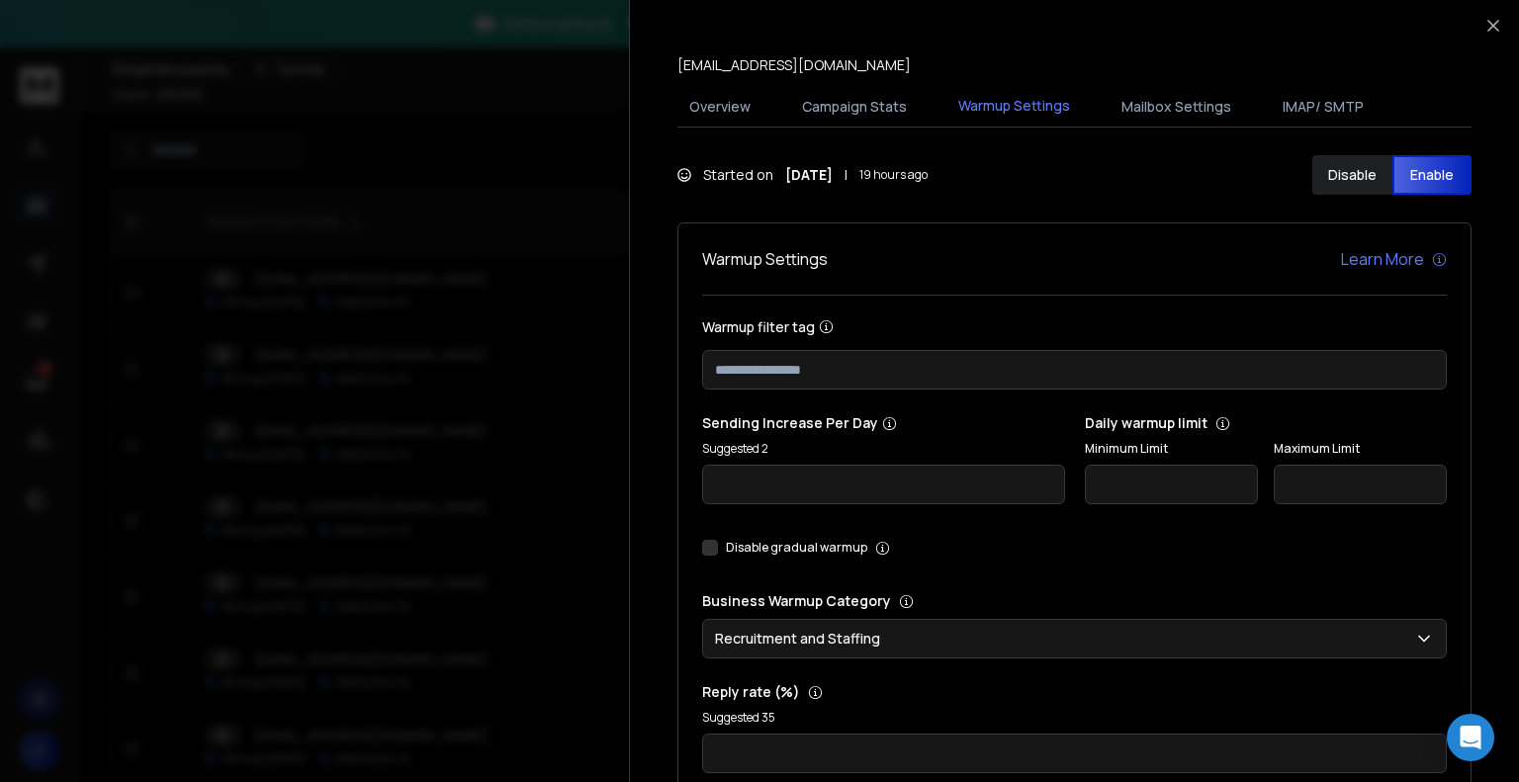
click at [839, 96] on button "Campaign Stats" at bounding box center [854, 107] width 129 height 44
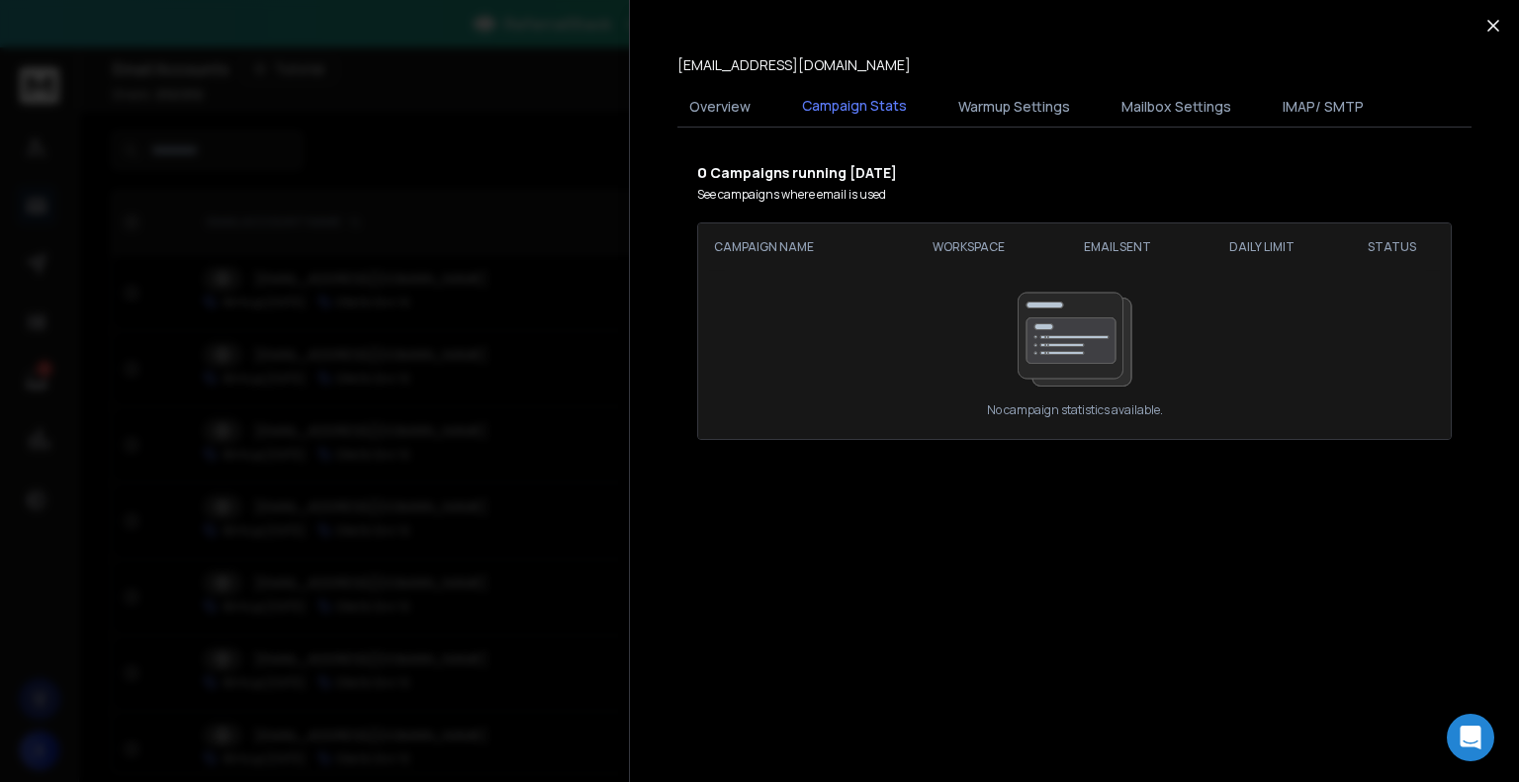
click at [1483, 28] on icon "button" at bounding box center [1493, 26] width 20 height 20
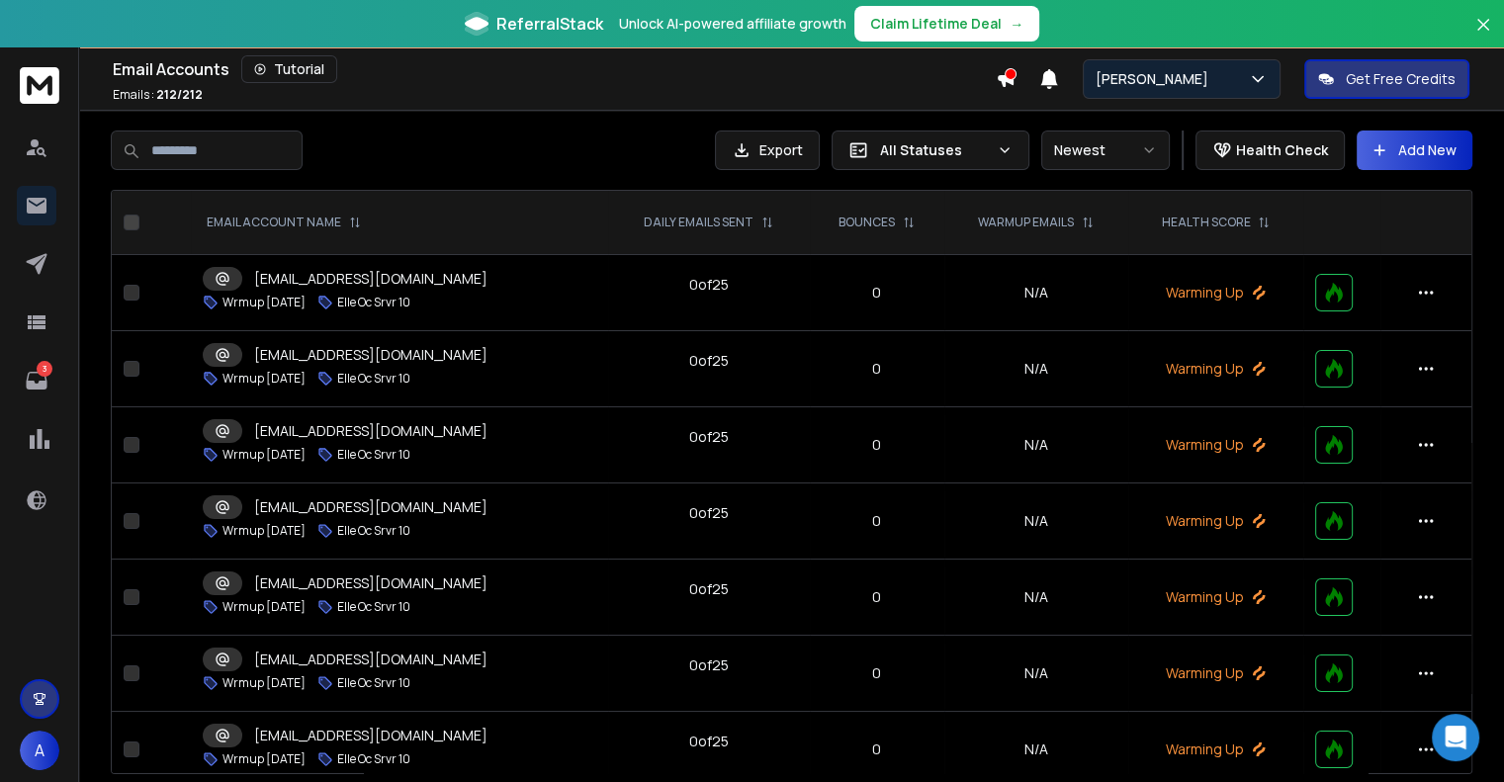
click at [1167, 84] on p "[PERSON_NAME]" at bounding box center [1156, 79] width 121 height 20
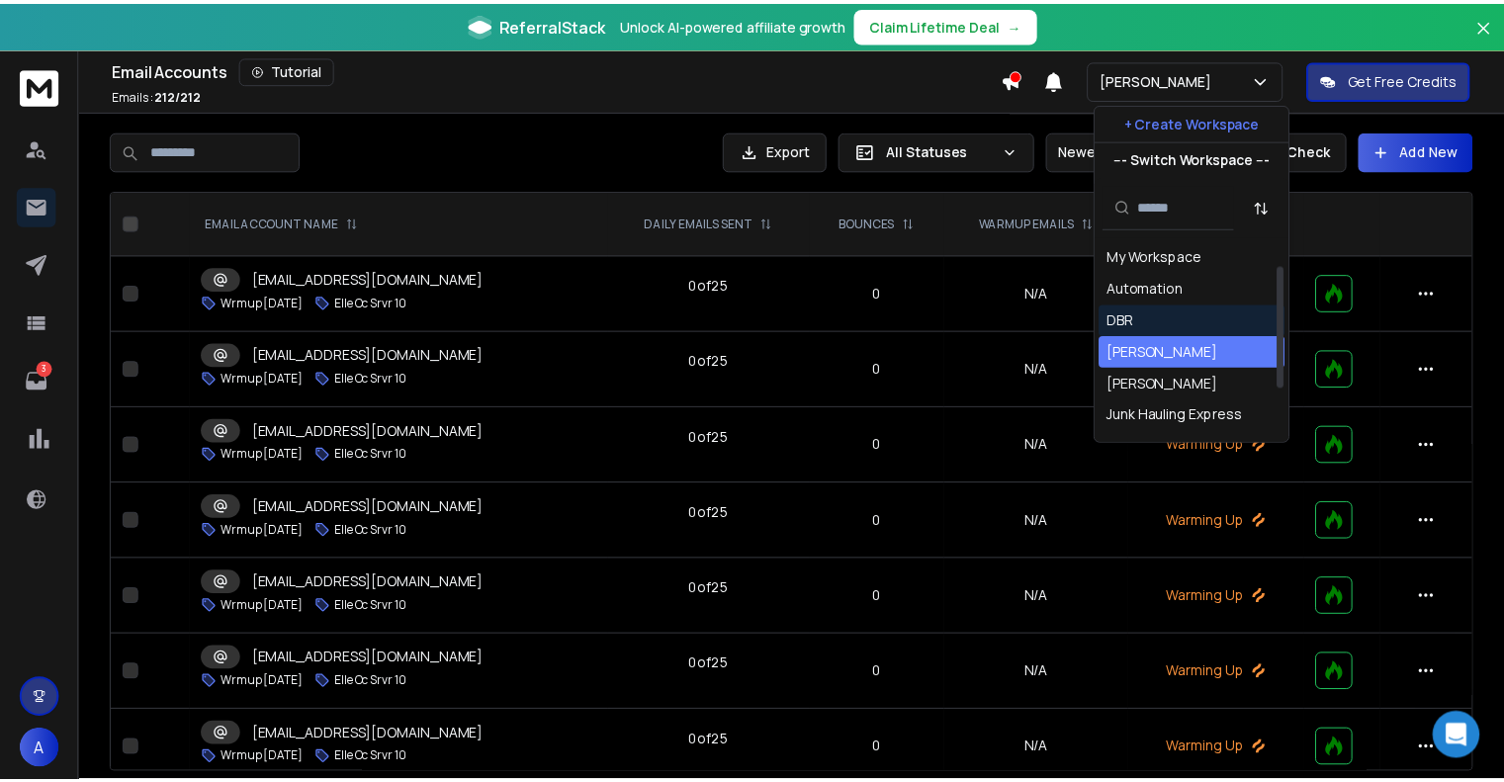
scroll to position [99, 0]
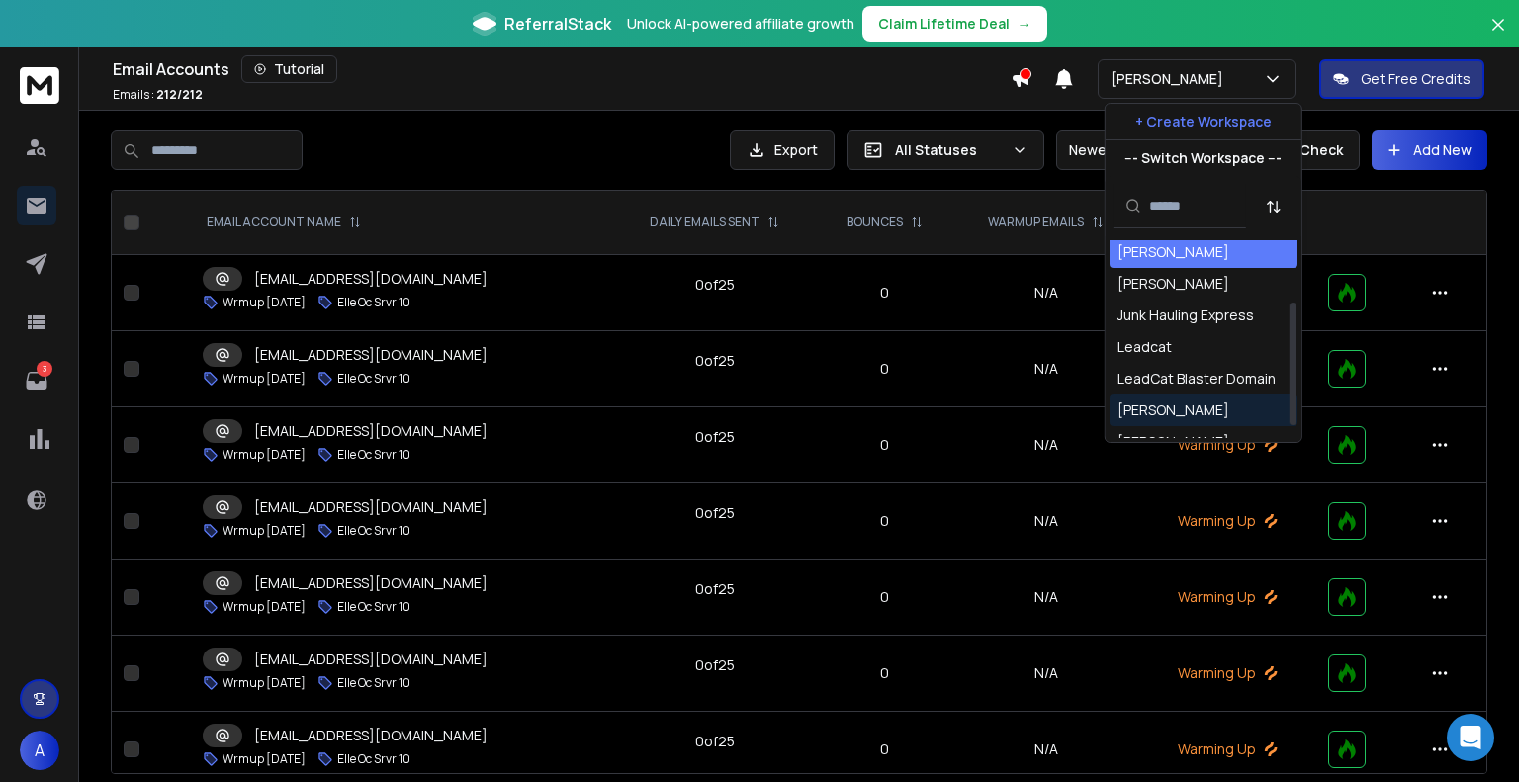
click at [1171, 407] on div "[PERSON_NAME]" at bounding box center [1173, 410] width 112 height 20
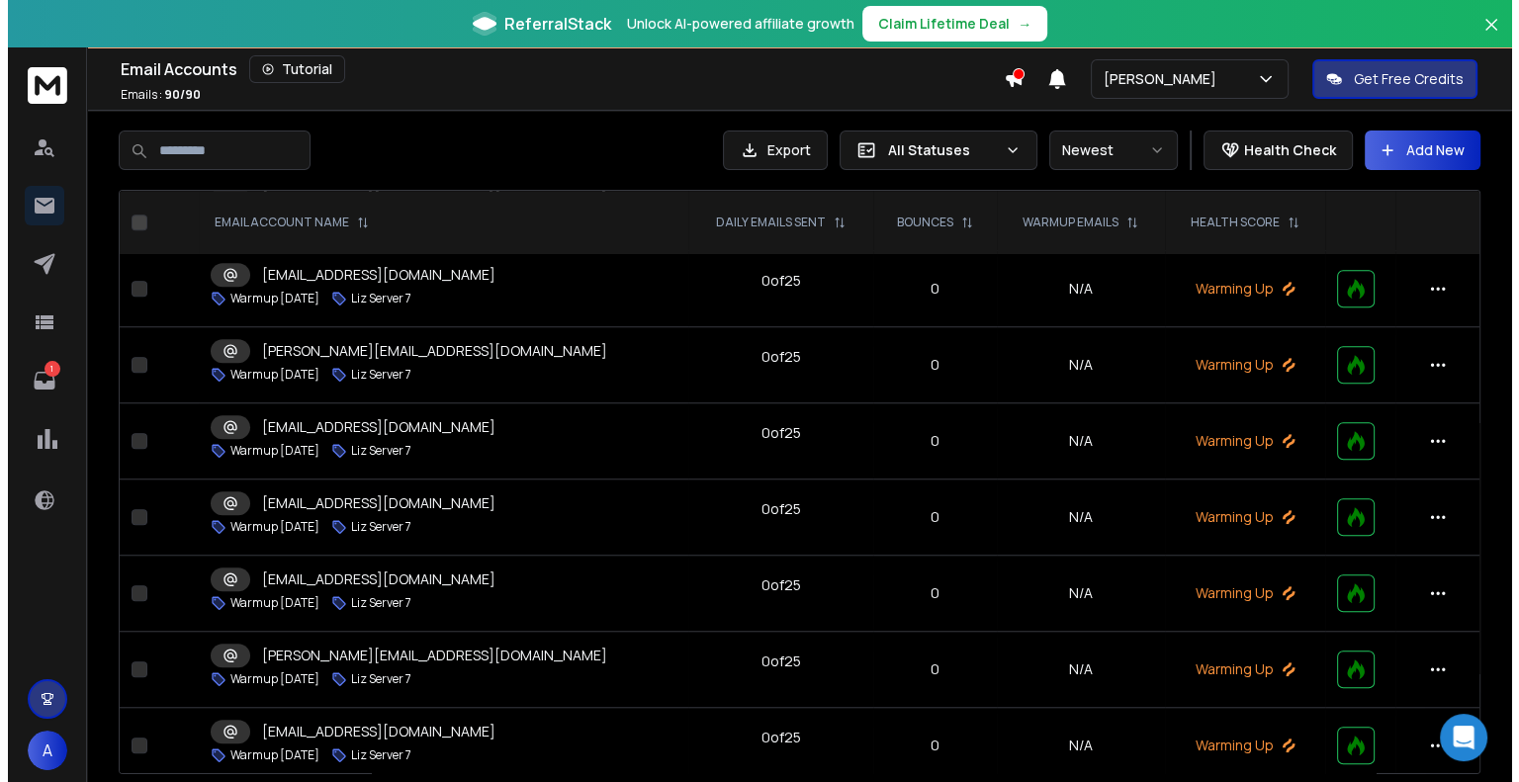
scroll to position [1149, 0]
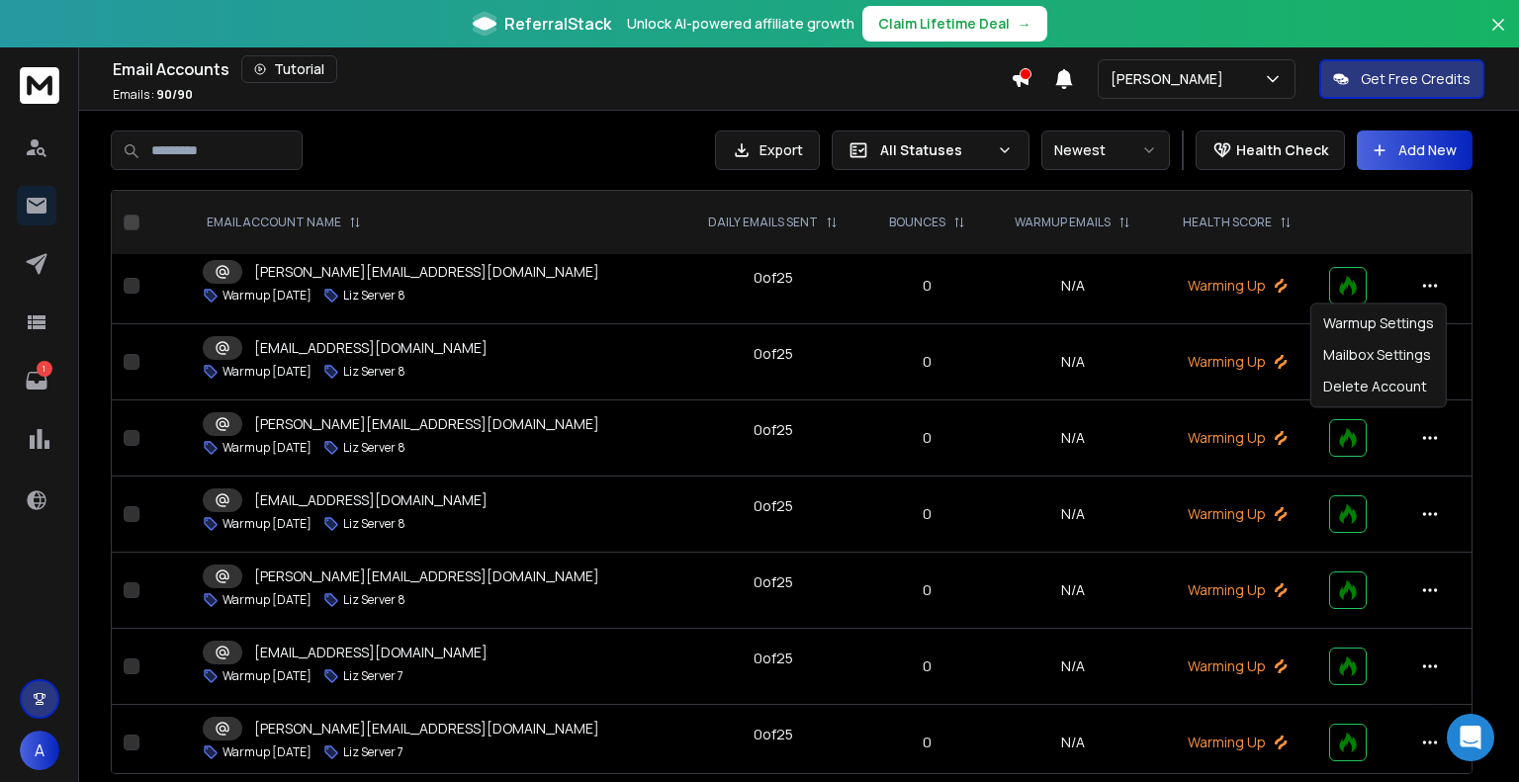
click at [1421, 280] on icon at bounding box center [1430, 286] width 18 height 18
click at [1379, 323] on div "Warmup Settings" at bounding box center [1378, 324] width 127 height 32
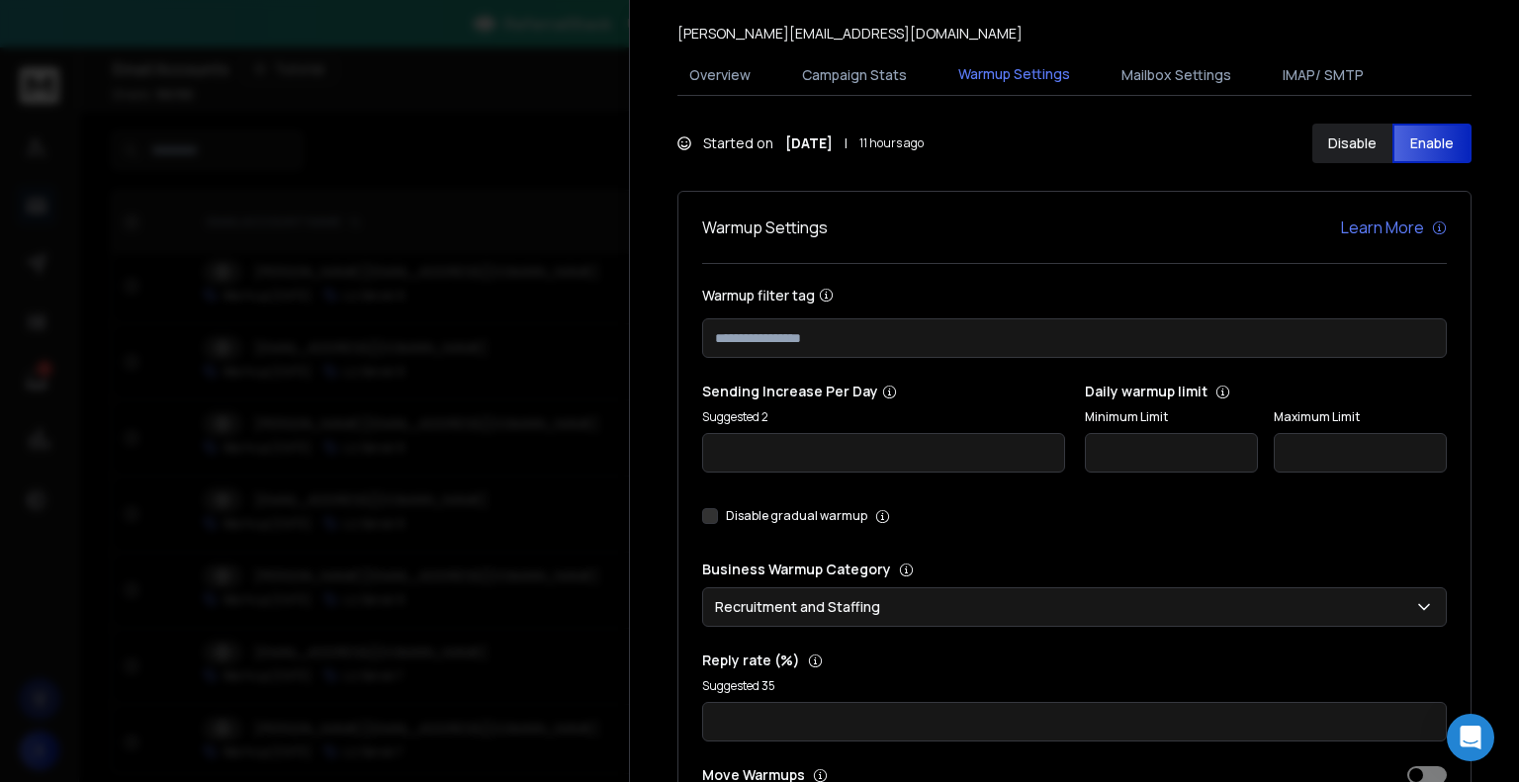
scroll to position [0, 0]
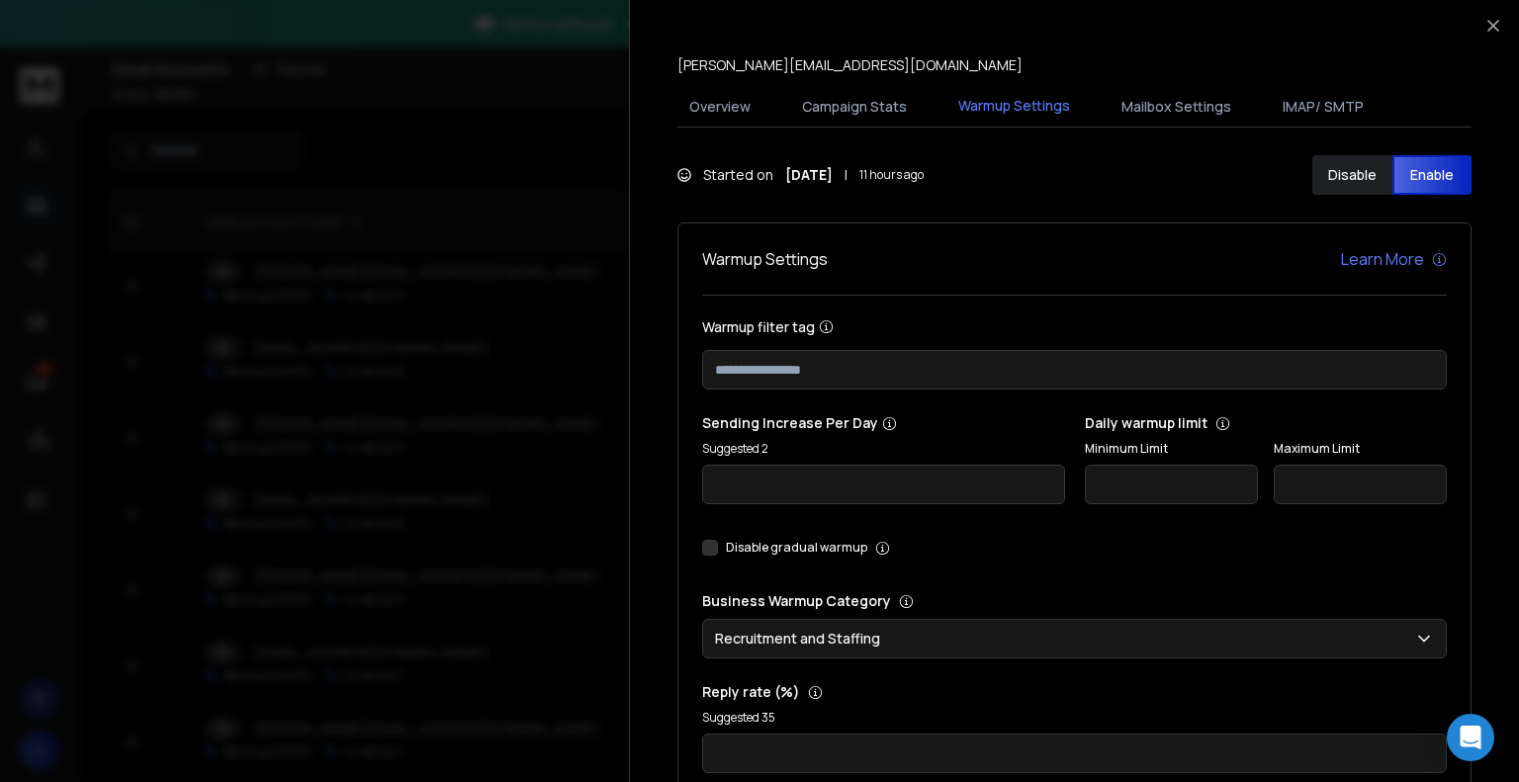
click at [866, 103] on button "Campaign Stats" at bounding box center [854, 107] width 129 height 44
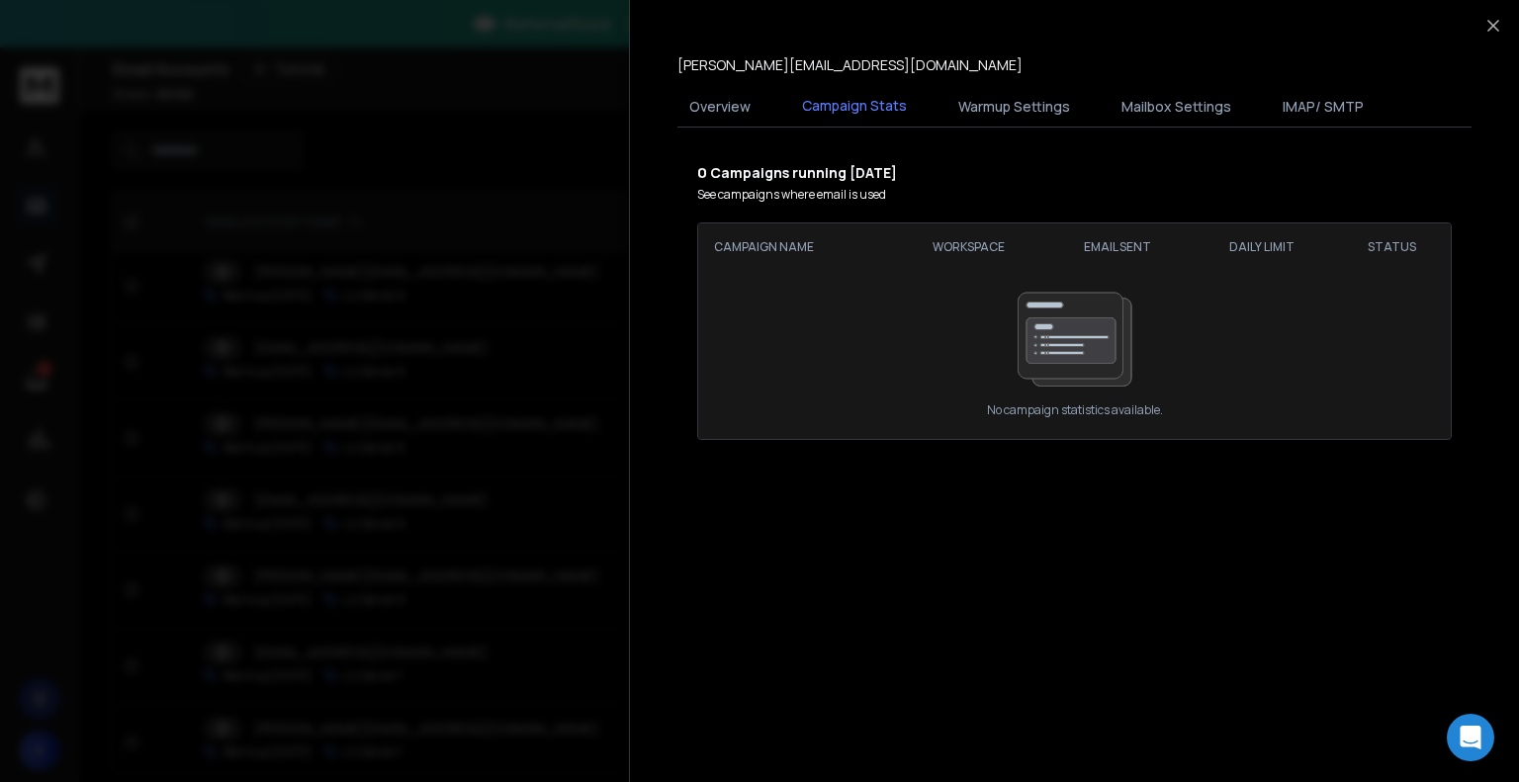
click at [985, 95] on button "Warmup Settings" at bounding box center [1013, 107] width 135 height 44
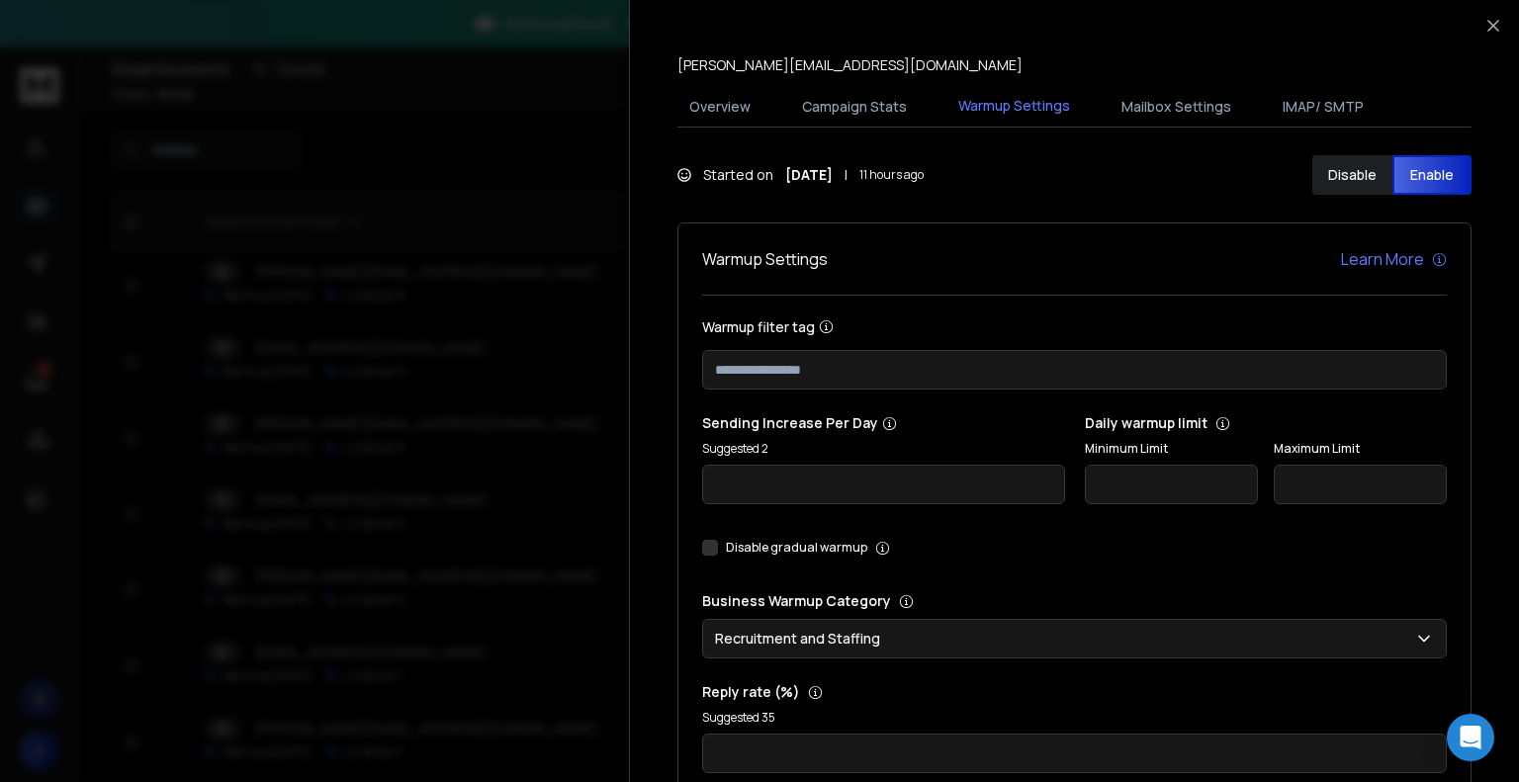
click at [1160, 106] on button "Mailbox Settings" at bounding box center [1176, 107] width 133 height 44
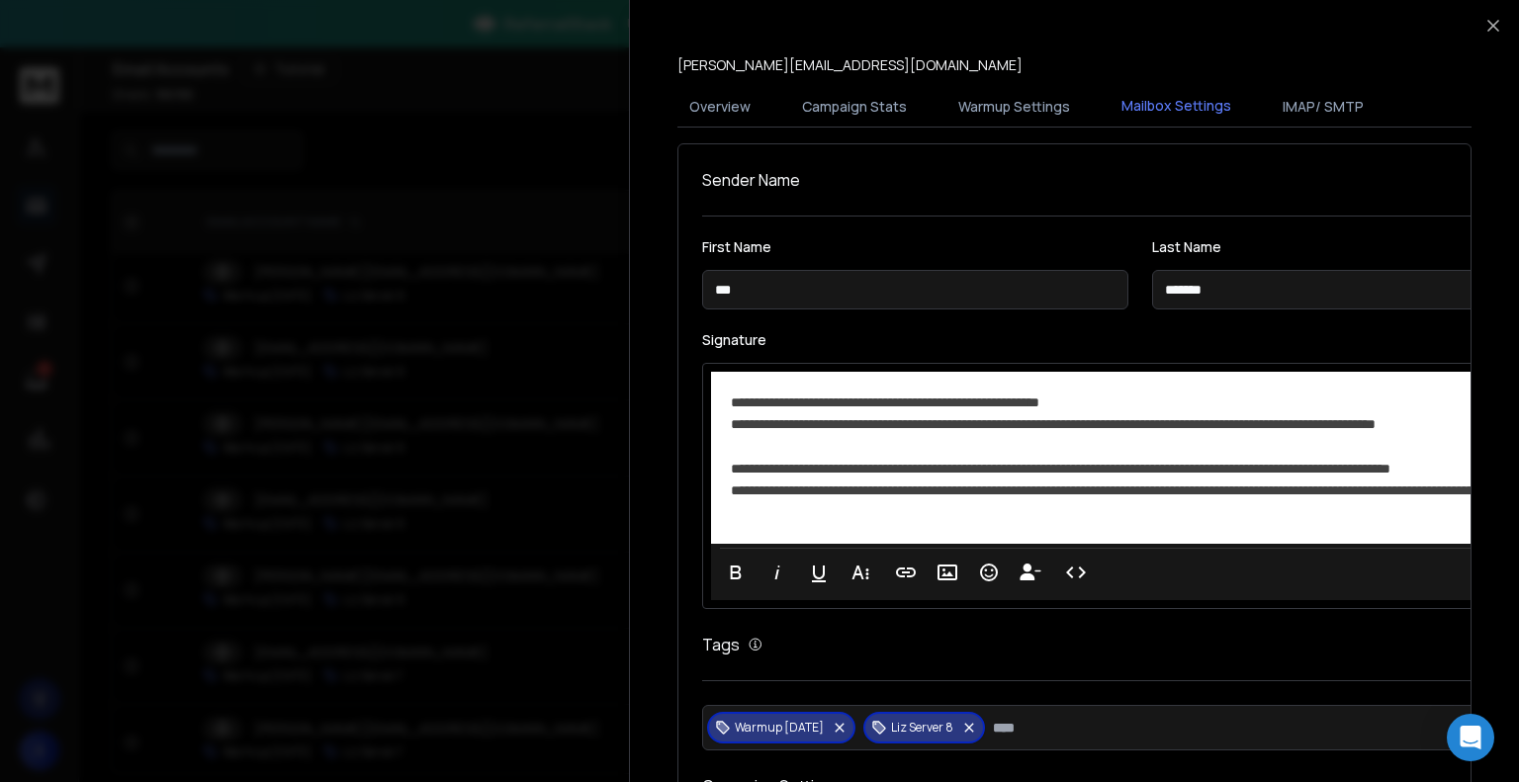
click at [1003, 110] on button "Warmup Settings" at bounding box center [1013, 107] width 135 height 44
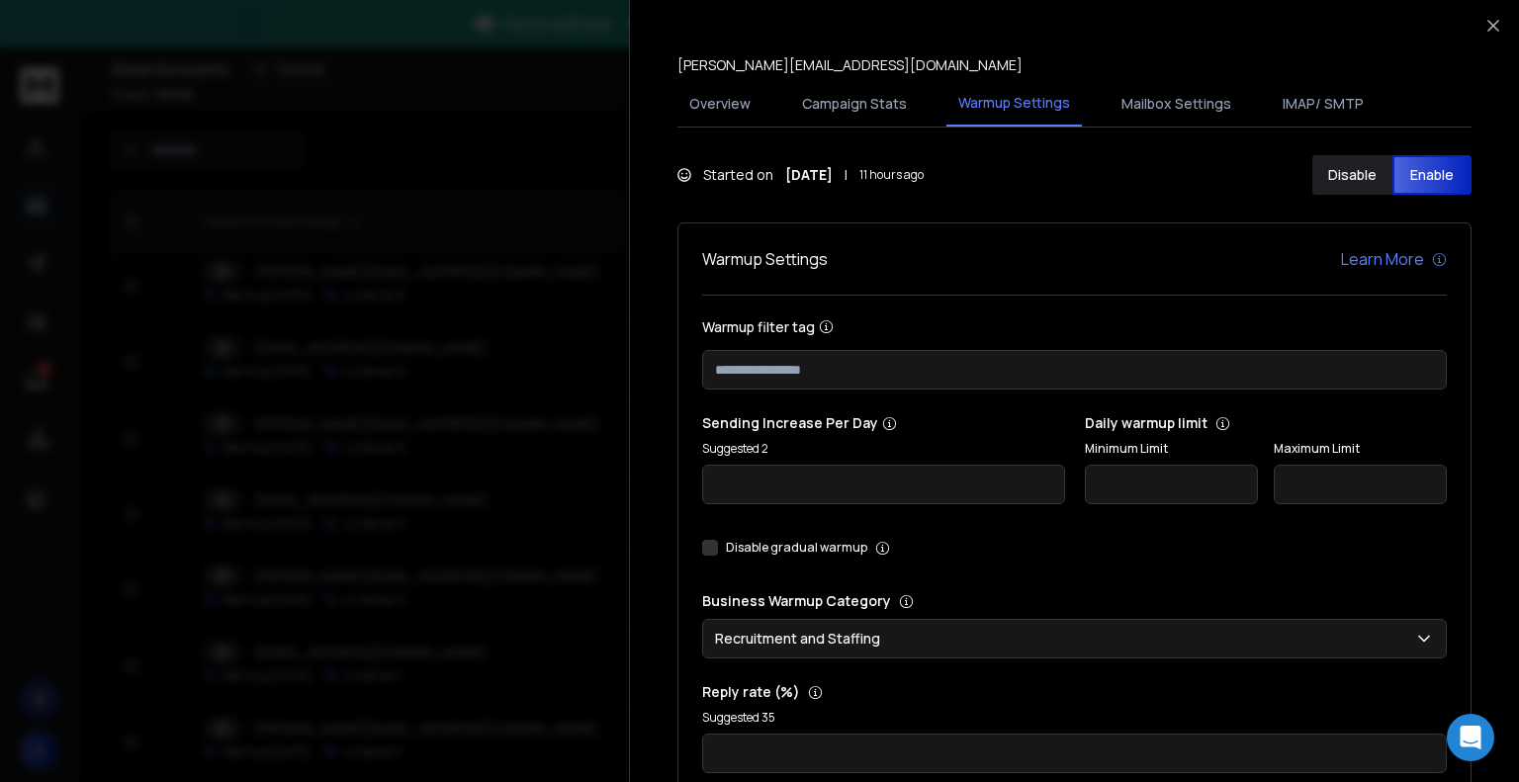
scroll to position [10, 0]
click at [1483, 32] on icon "button" at bounding box center [1493, 26] width 20 height 20
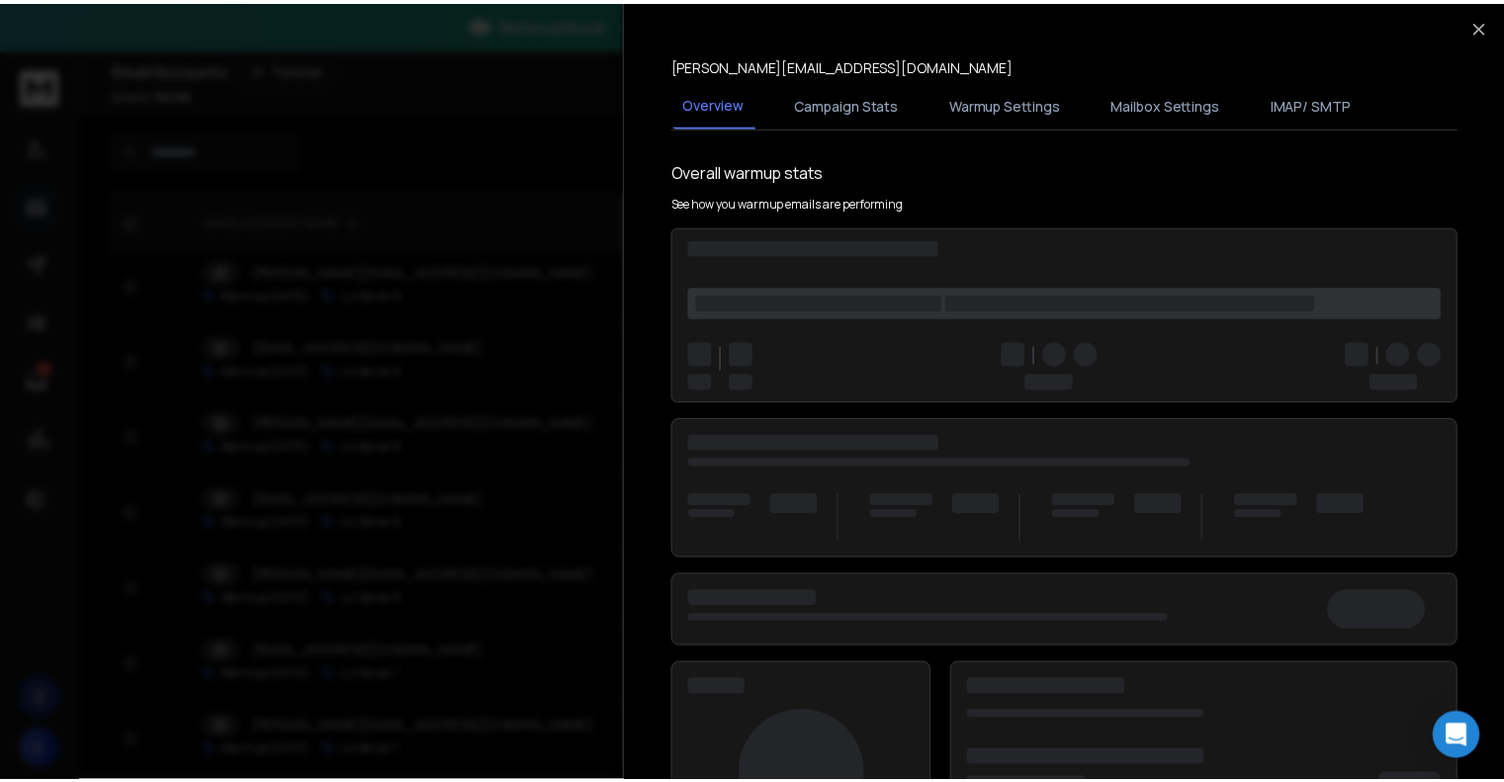
scroll to position [9, 0]
